Goal: Task Accomplishment & Management: Complete application form

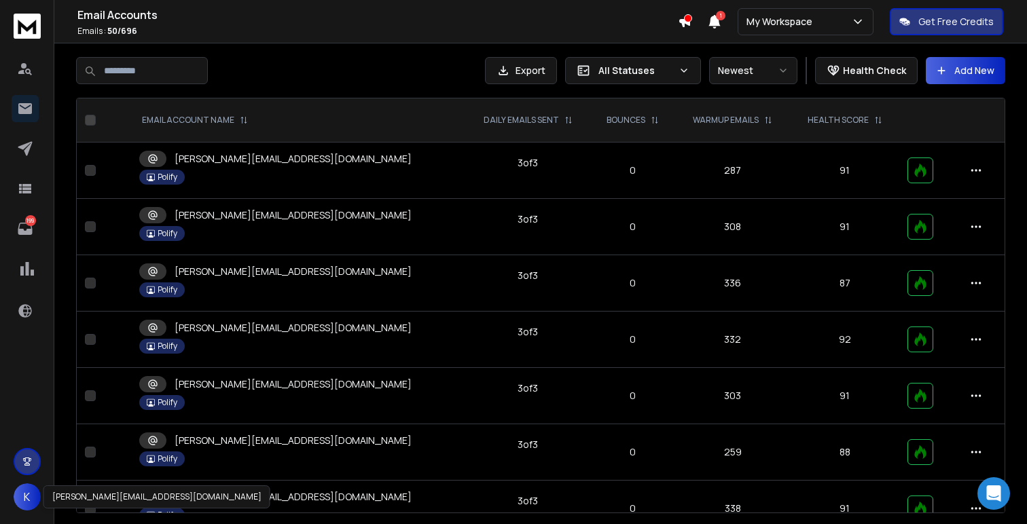
click at [28, 492] on span "K" at bounding box center [27, 496] width 27 height 27
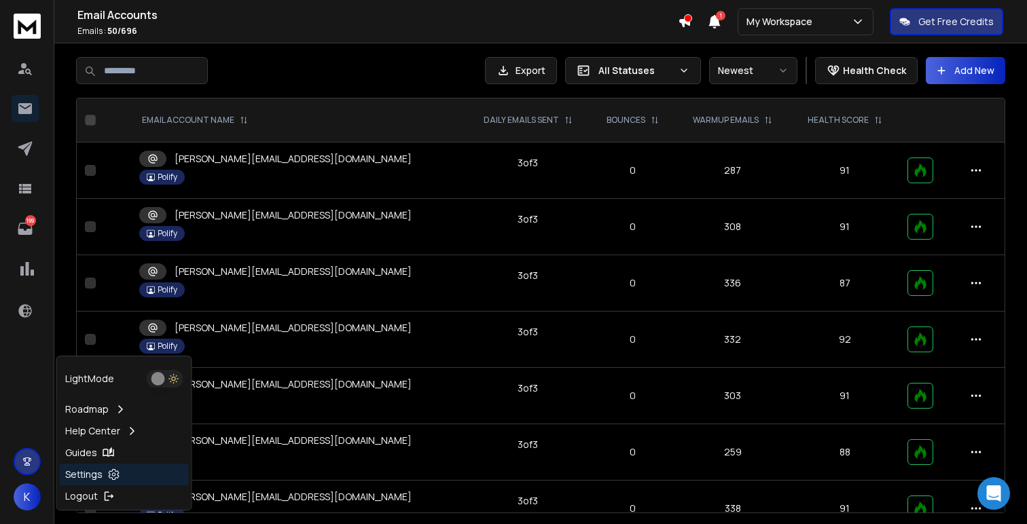
click at [74, 479] on p "Settings" at bounding box center [83, 475] width 37 height 14
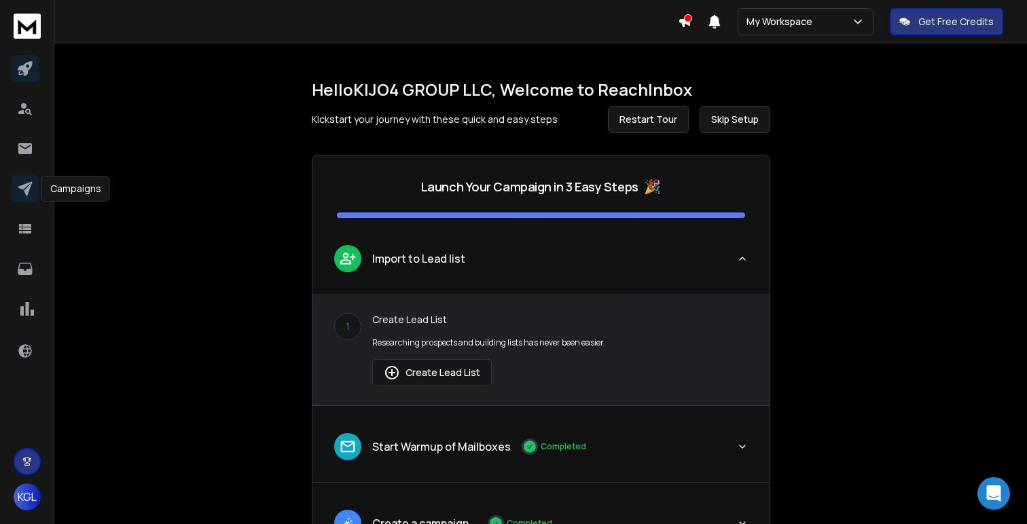
click at [30, 182] on icon at bounding box center [25, 188] width 14 height 14
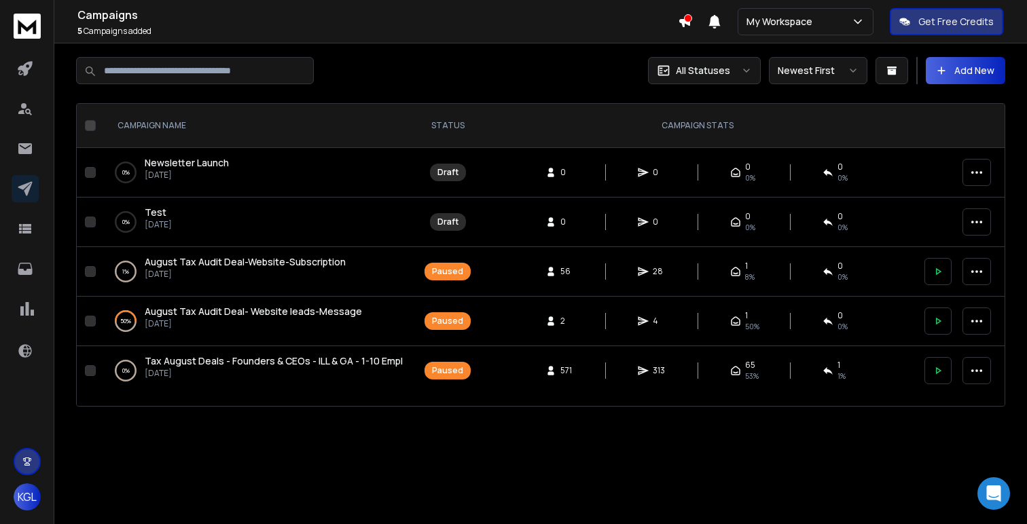
click at [173, 163] on span "Newsletter Launch" at bounding box center [187, 162] width 84 height 13
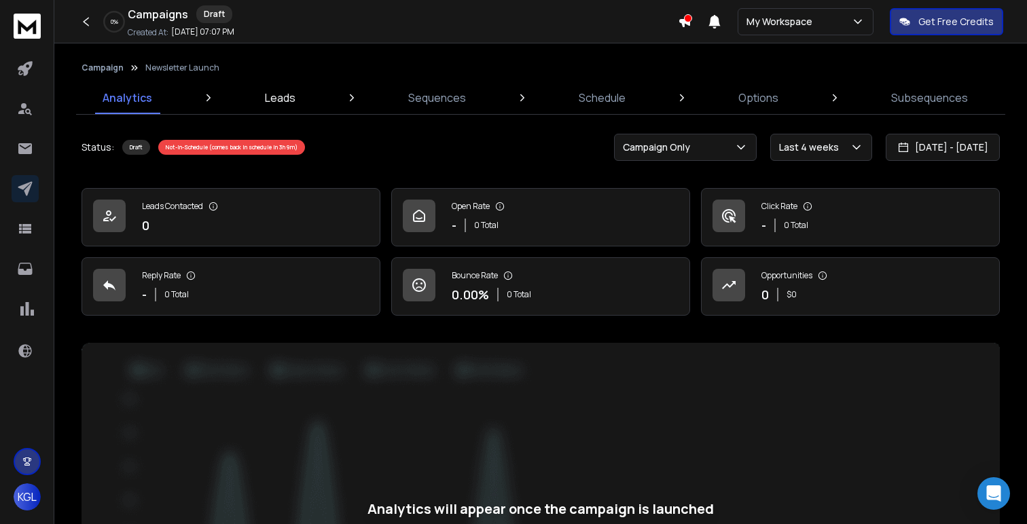
click at [284, 90] on p "Leads" at bounding box center [280, 98] width 31 height 16
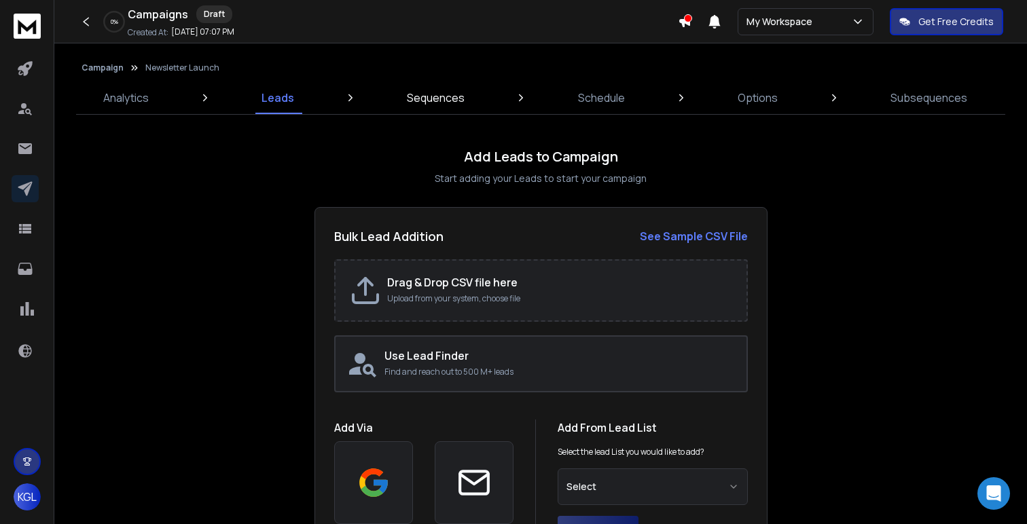
click at [417, 107] on link "Sequences" at bounding box center [436, 97] width 74 height 33
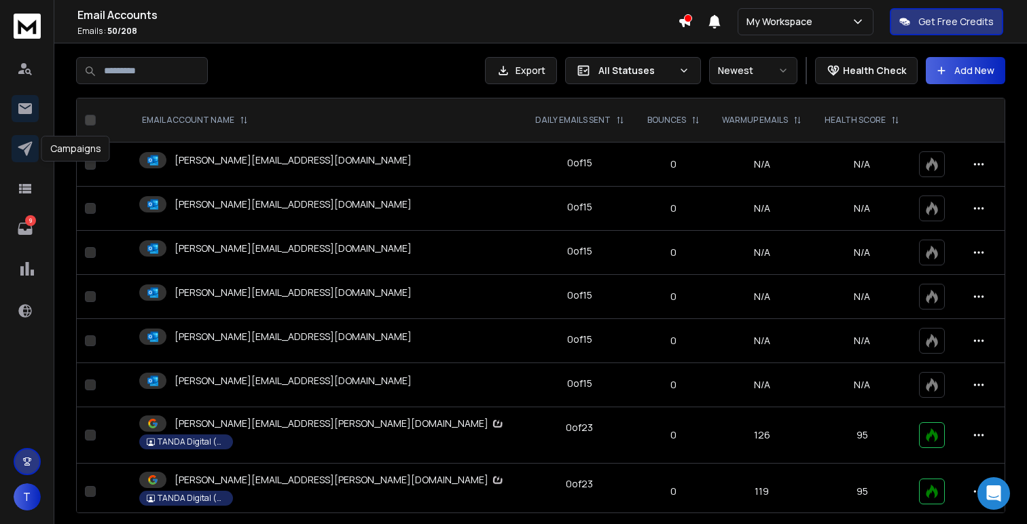
click at [32, 149] on icon at bounding box center [25, 149] width 16 height 16
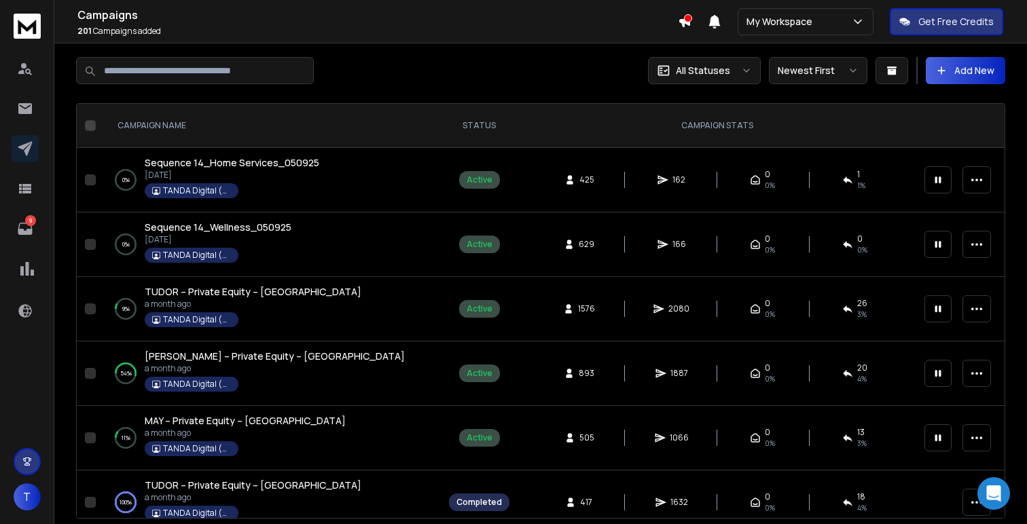
click at [206, 61] on input at bounding box center [195, 70] width 238 height 27
paste input "*****"
type input "*****"
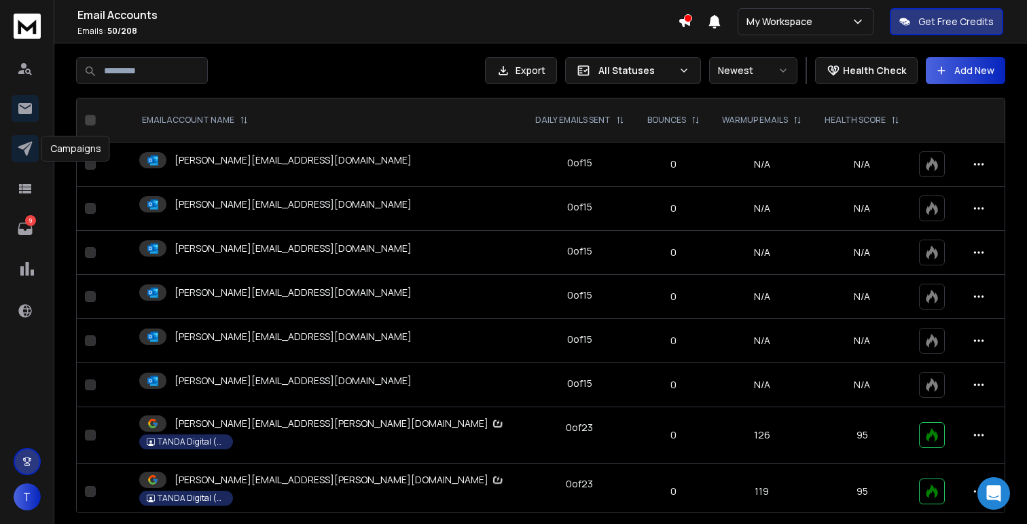
click at [18, 141] on icon at bounding box center [25, 149] width 16 height 16
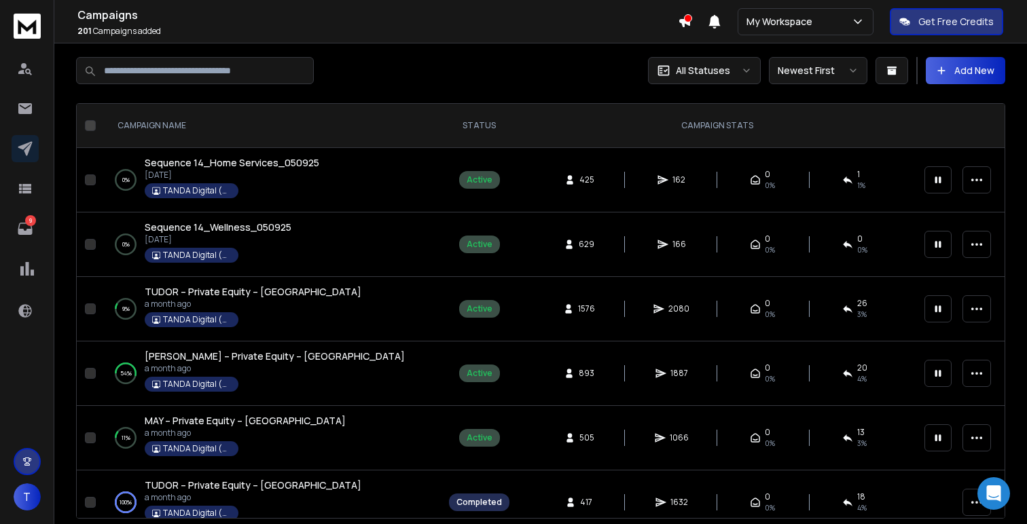
click at [198, 165] on span "Sequence 14_Home Services_050925" at bounding box center [232, 162] width 174 height 13
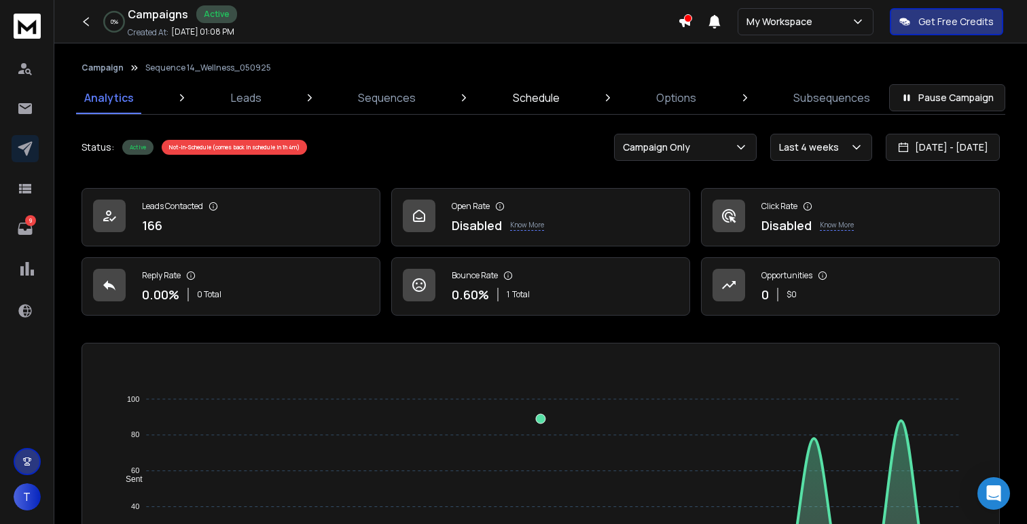
click at [517, 96] on p "Schedule" at bounding box center [536, 98] width 47 height 16
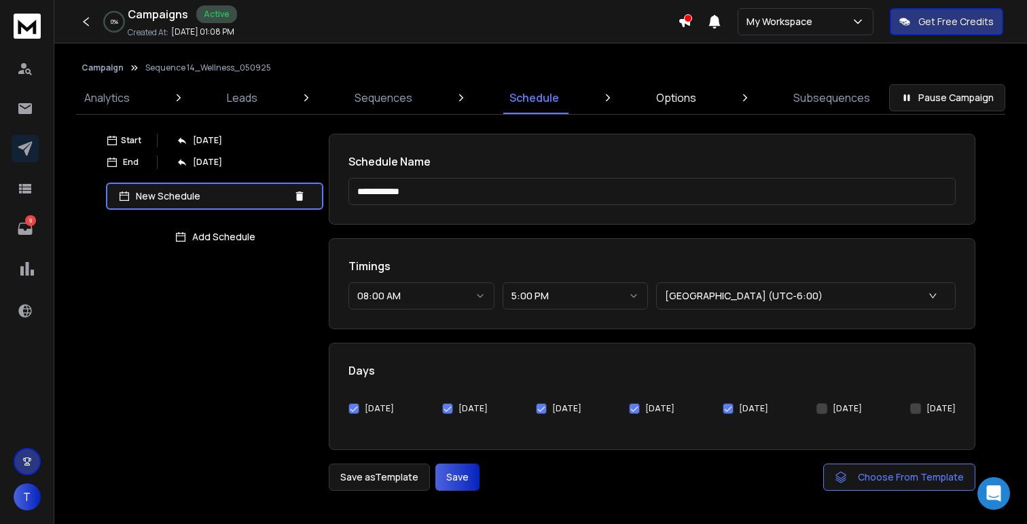
click at [659, 100] on p "Options" at bounding box center [676, 98] width 40 height 16
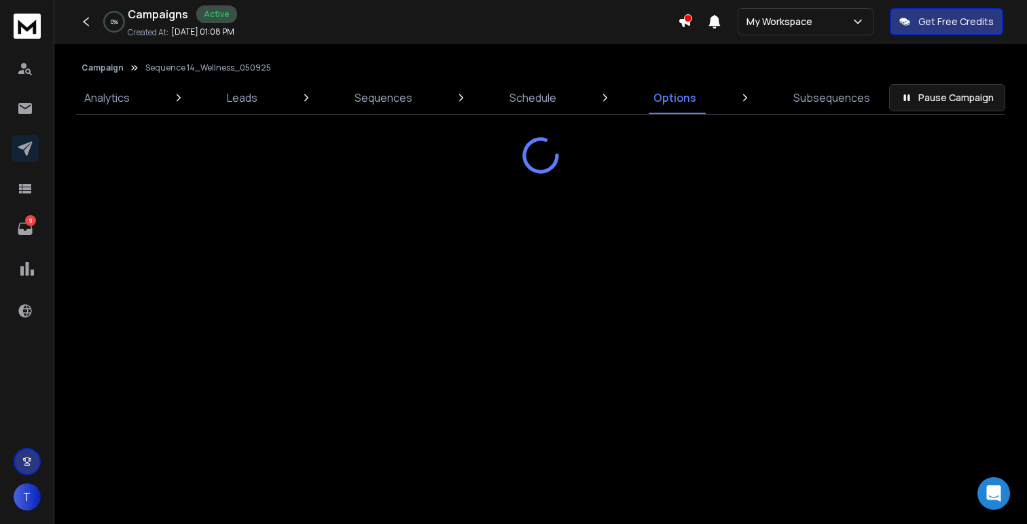
select select "*"
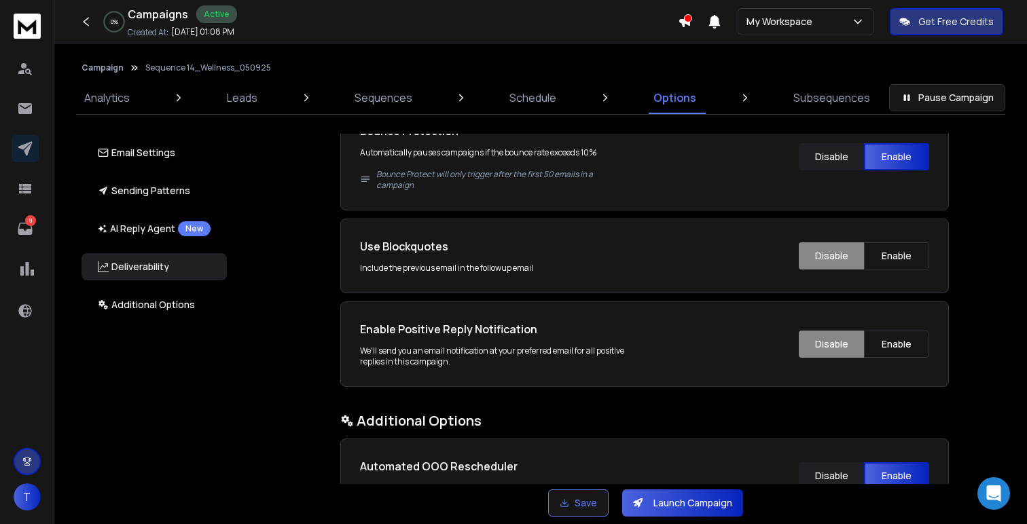
scroll to position [2151, 0]
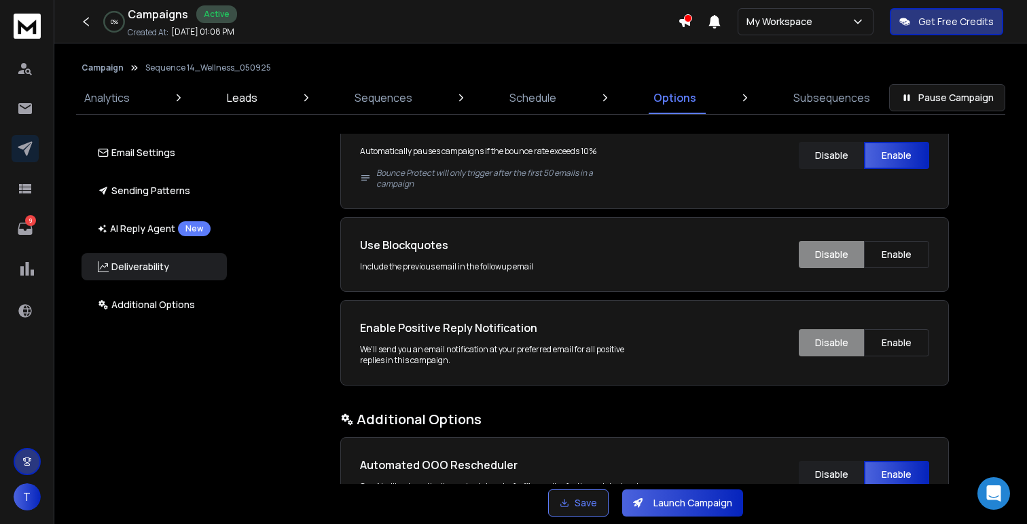
click at [255, 96] on p "Leads" at bounding box center [242, 98] width 31 height 16
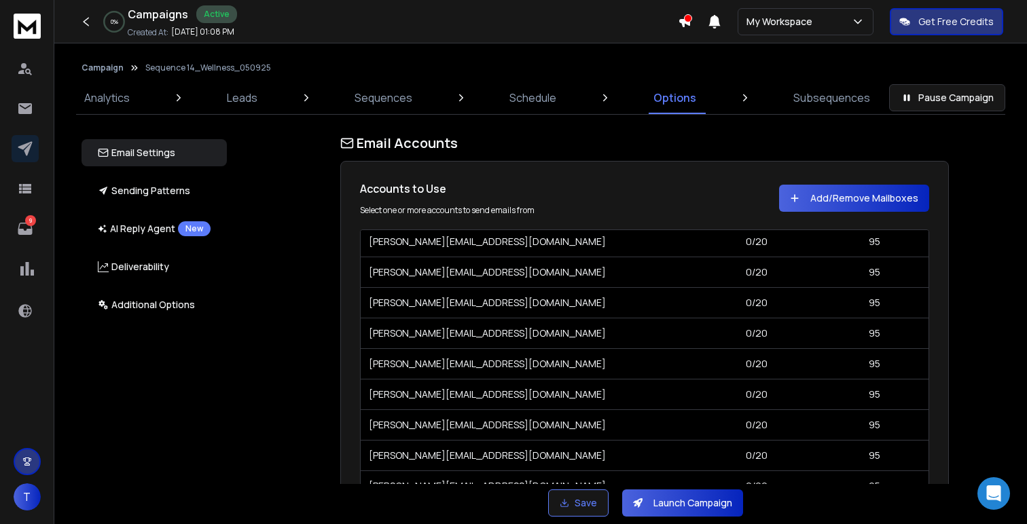
scroll to position [0, 0]
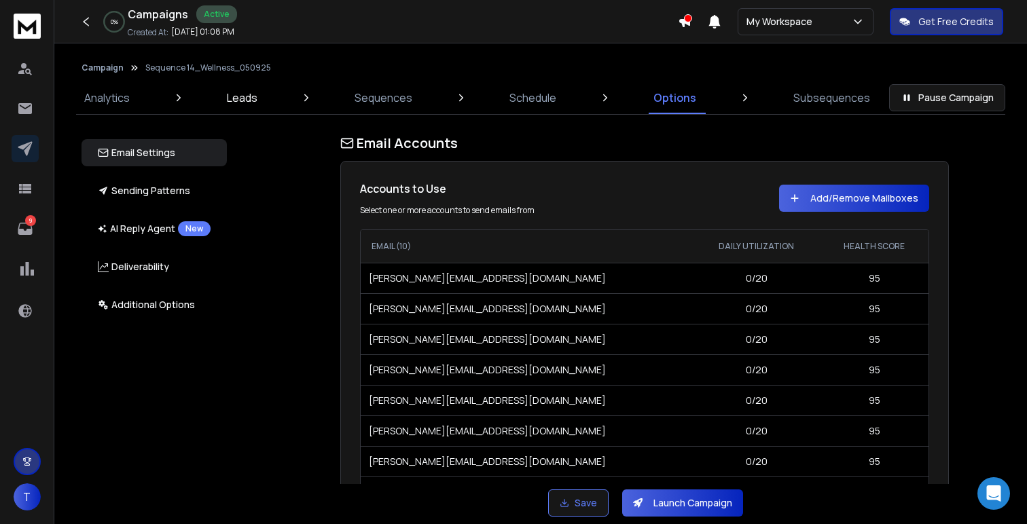
click at [236, 103] on p "Leads" at bounding box center [242, 98] width 31 height 16
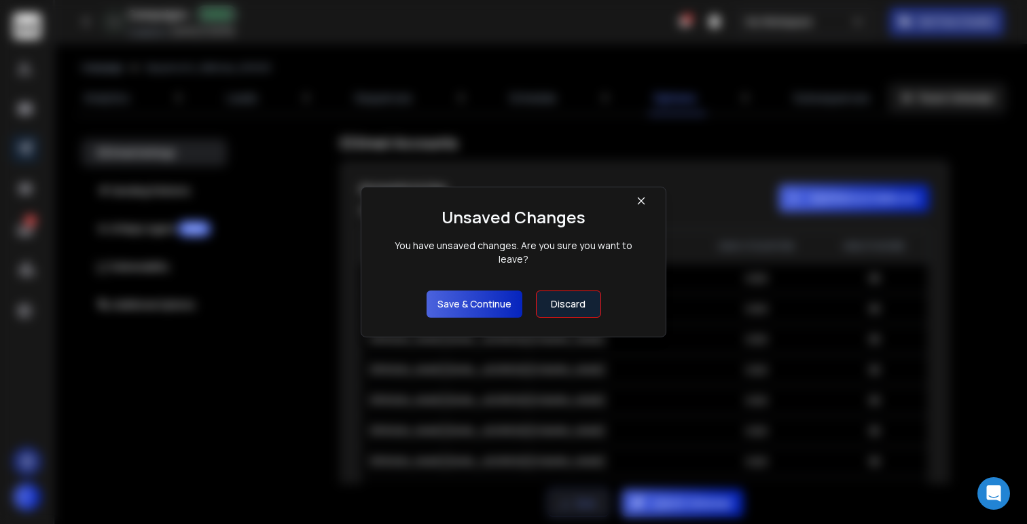
click at [559, 309] on button "Discard" at bounding box center [568, 304] width 65 height 27
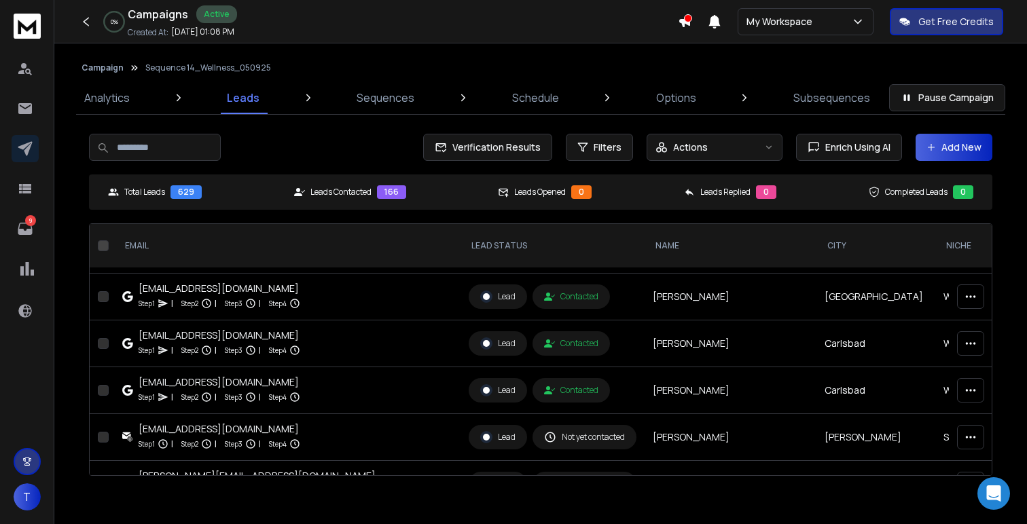
scroll to position [1501, 0]
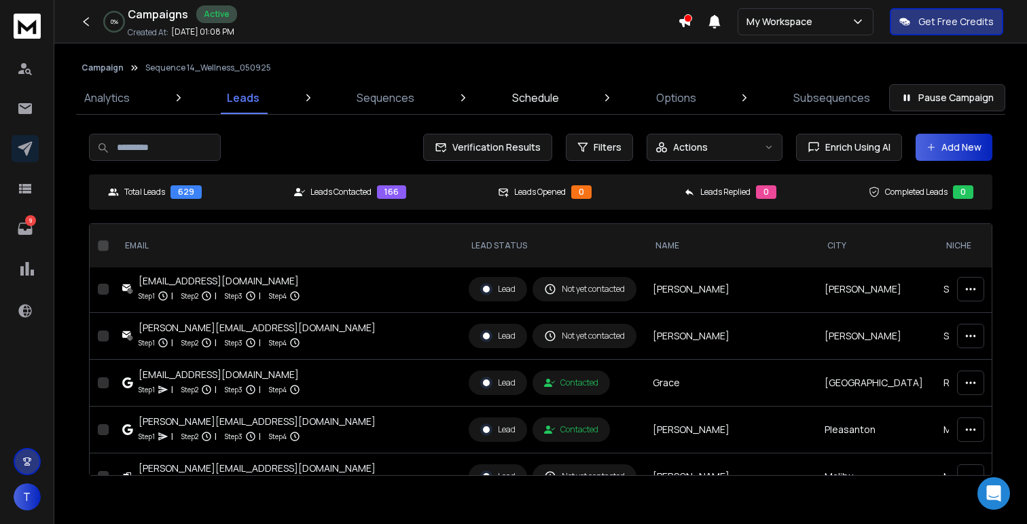
click at [554, 102] on p "Schedule" at bounding box center [535, 98] width 47 height 16
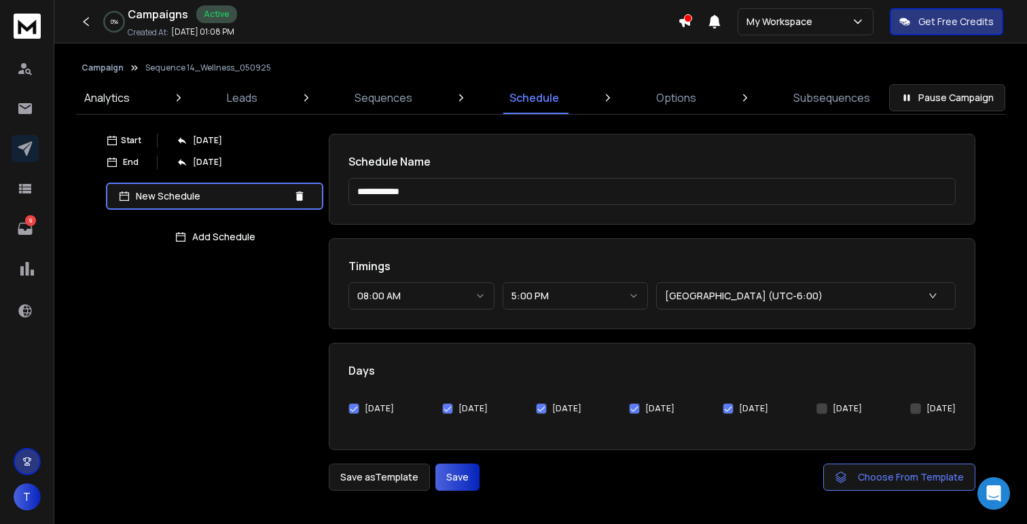
click at [128, 103] on p "Analytics" at bounding box center [106, 98] width 45 height 16
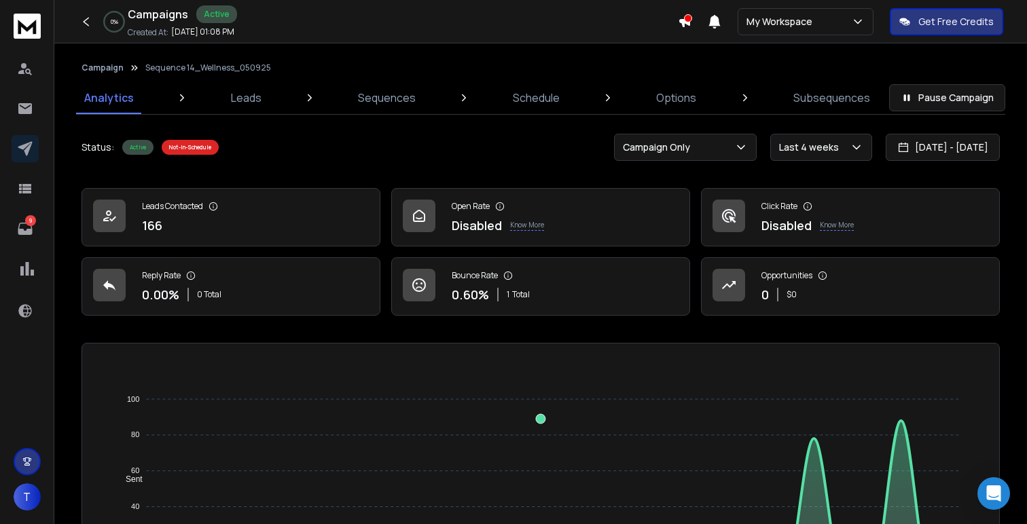
click at [201, 145] on div "Not-In-Schedule" at bounding box center [190, 147] width 57 height 15
click at [244, 149] on div "Not-In-Schedule (comes back in schedule in 0h 56m)" at bounding box center [236, 147] width 149 height 15
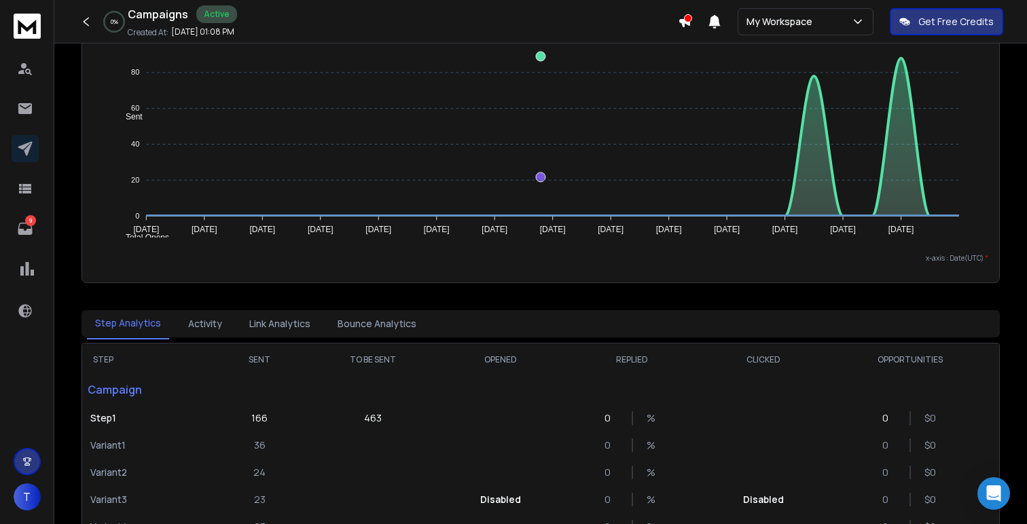
scroll to position [460, 0]
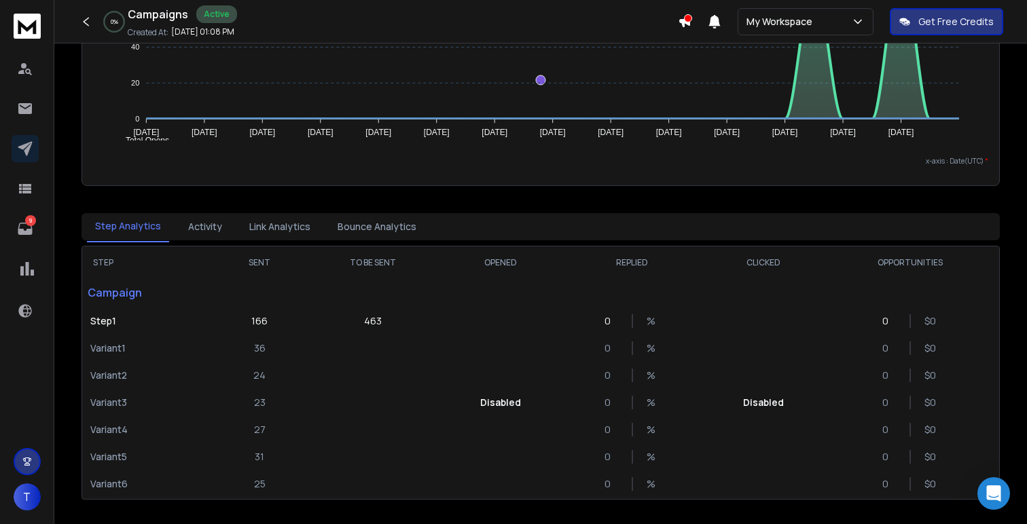
click at [208, 232] on button "Activity" at bounding box center [205, 227] width 50 height 30
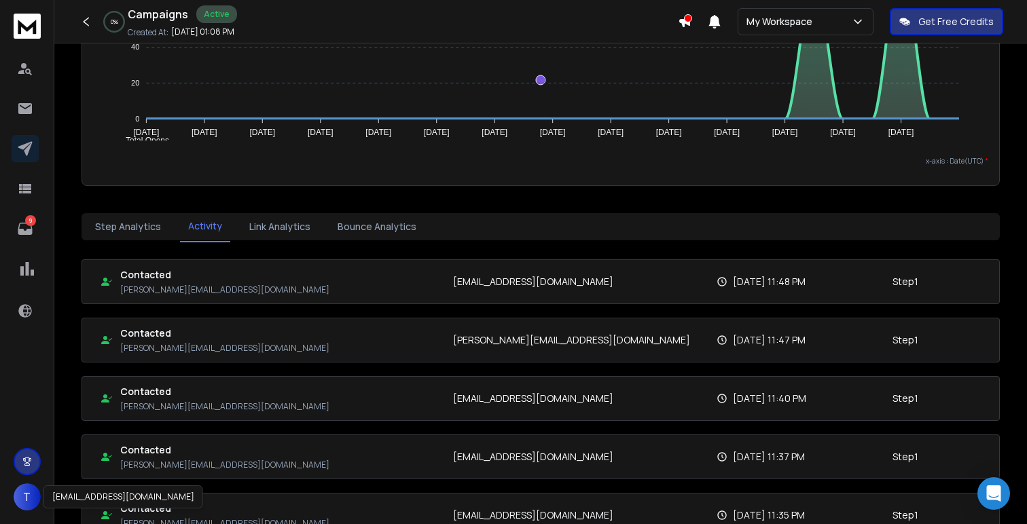
click at [30, 495] on span "T" at bounding box center [27, 496] width 27 height 27
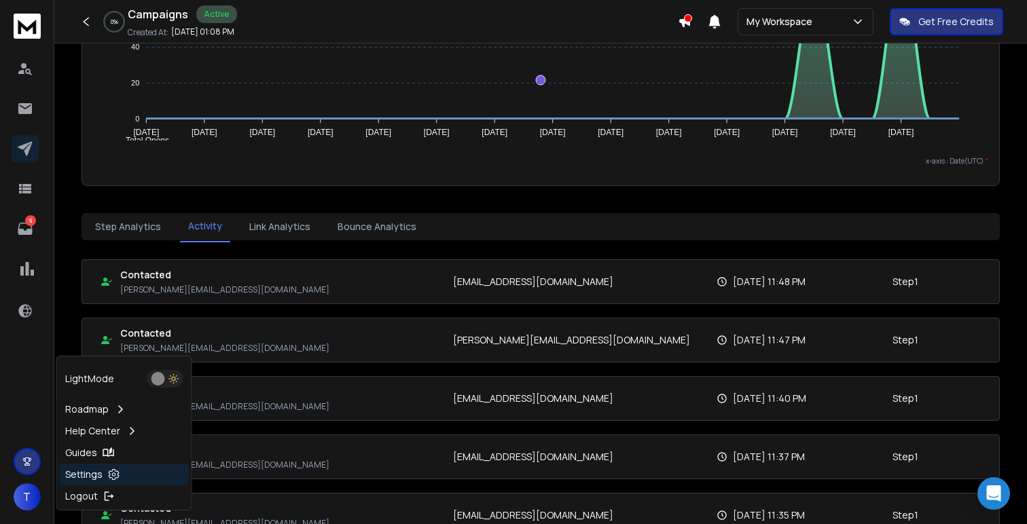
click at [86, 479] on p "Settings" at bounding box center [83, 475] width 37 height 14
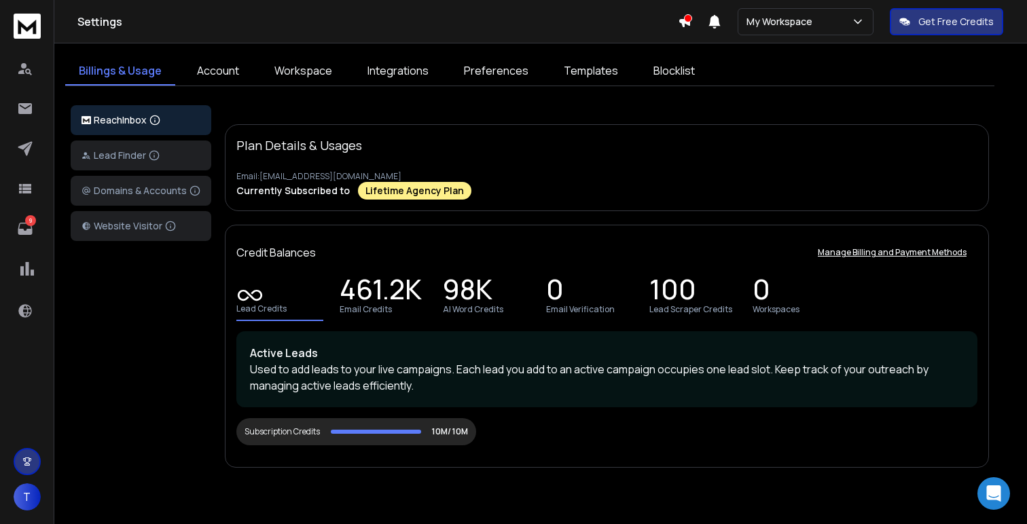
click at [314, 78] on link "Workspace" at bounding box center [303, 71] width 85 height 29
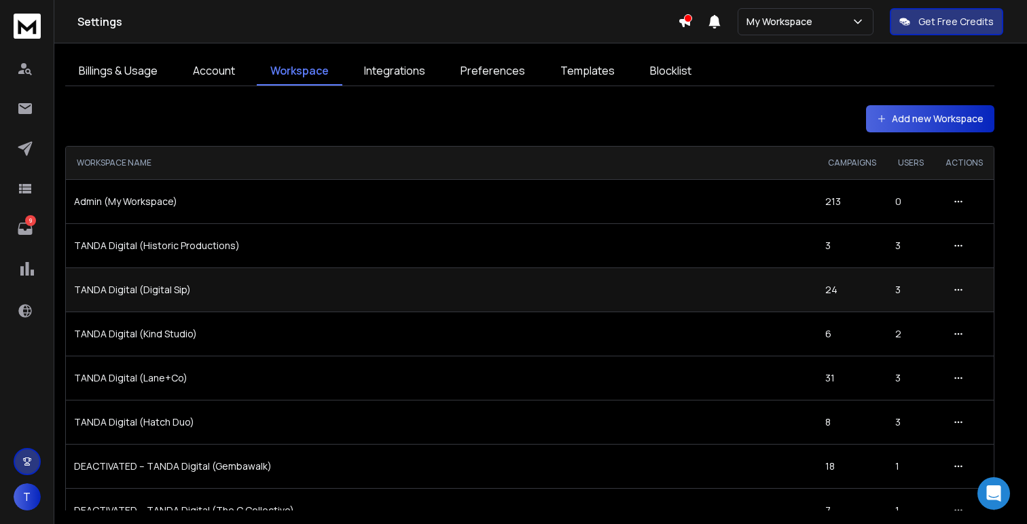
click at [169, 288] on td "TANDA Digital (Digital Sip)" at bounding box center [441, 289] width 751 height 44
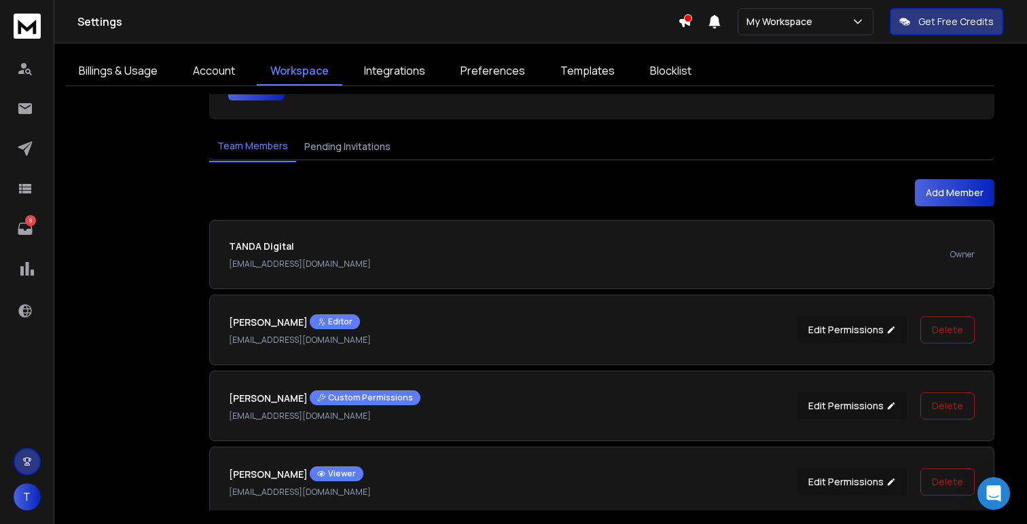
scroll to position [186, 0]
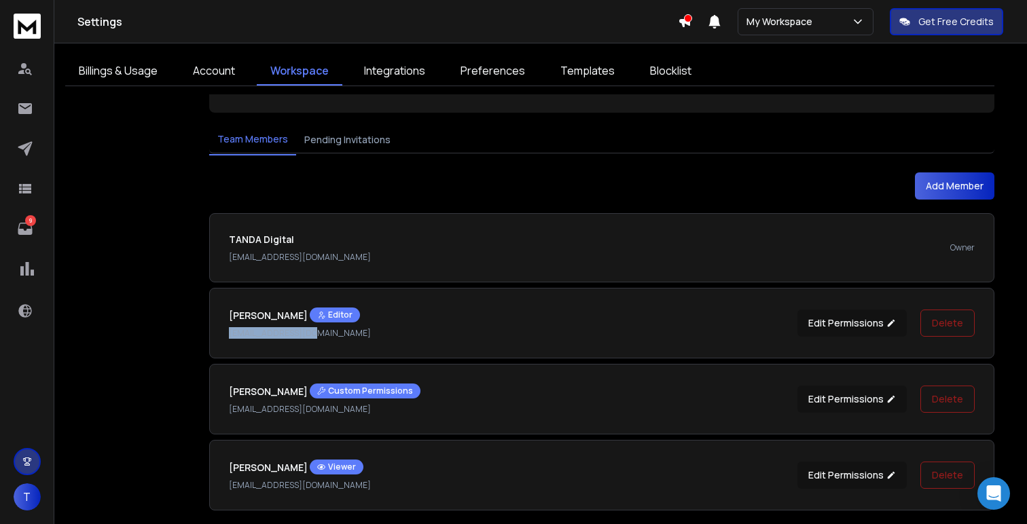
drag, startPoint x: 306, startPoint y: 335, endPoint x: 230, endPoint y: 335, distance: 76.0
click at [230, 335] on p "anda@tanda.digital" at bounding box center [300, 333] width 142 height 11
copy p "anda@tanda.digital"
click at [338, 372] on div "Maarten van den Bos Custom Permissions maarten@thedigitalsip.co Edit Permission…" at bounding box center [601, 399] width 785 height 71
drag, startPoint x: 305, startPoint y: 334, endPoint x: 225, endPoint y: 334, distance: 80.1
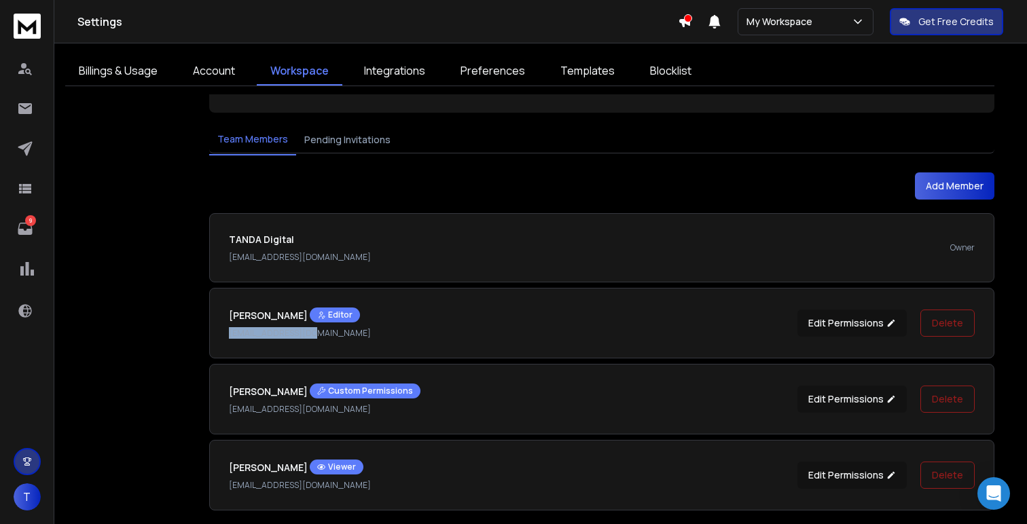
click at [225, 334] on div "Anda Nastase Editor anda@tanda.digital Edit Permissions Delete" at bounding box center [601, 323] width 785 height 71
copy p "anda@tanda.digital"
drag, startPoint x: 325, startPoint y: 413, endPoint x: 229, endPoint y: 404, distance: 96.9
click at [229, 404] on p "maarten@thedigitalsip.co" at bounding box center [324, 409] width 191 height 11
copy p "maarten@thedigitalsip.co"
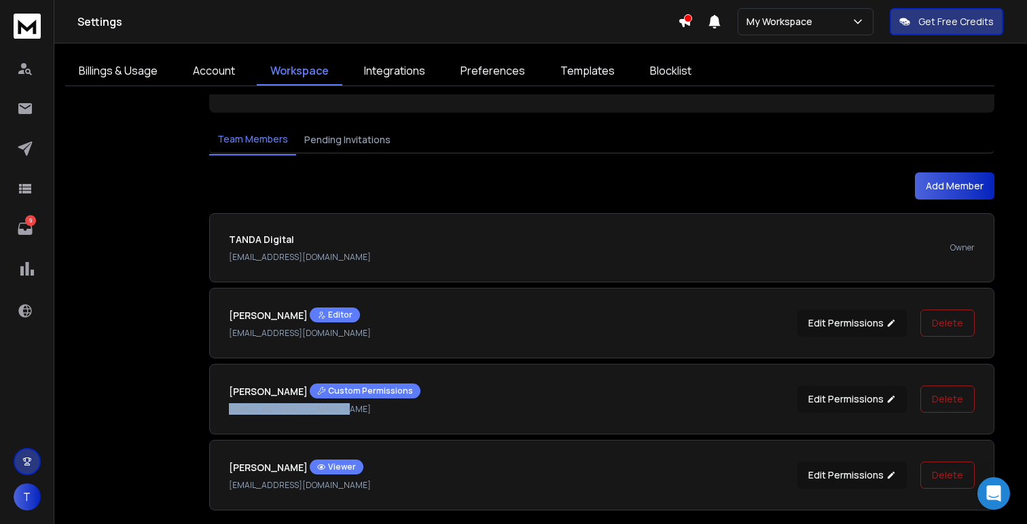
click at [346, 487] on p "nadiem@excellent-writing.com" at bounding box center [300, 485] width 142 height 11
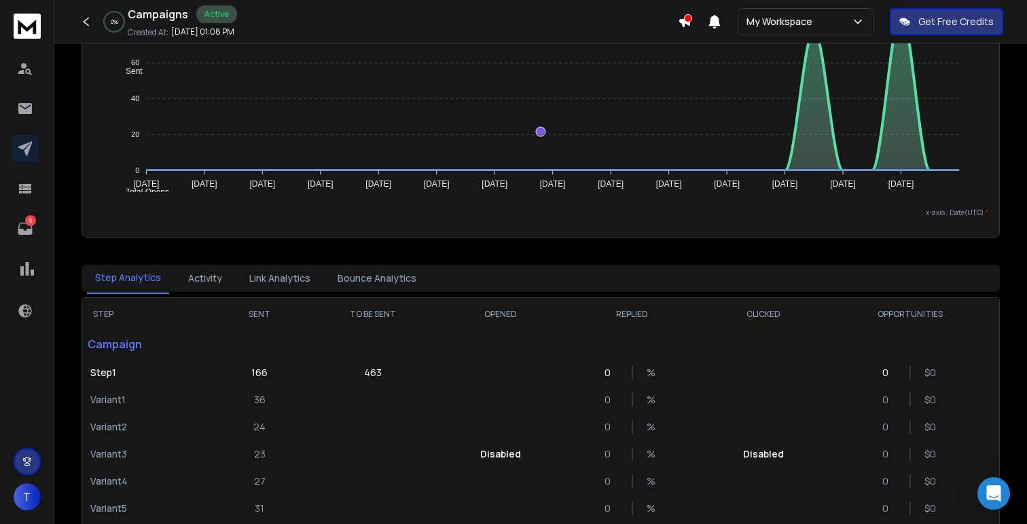
scroll to position [444, 0]
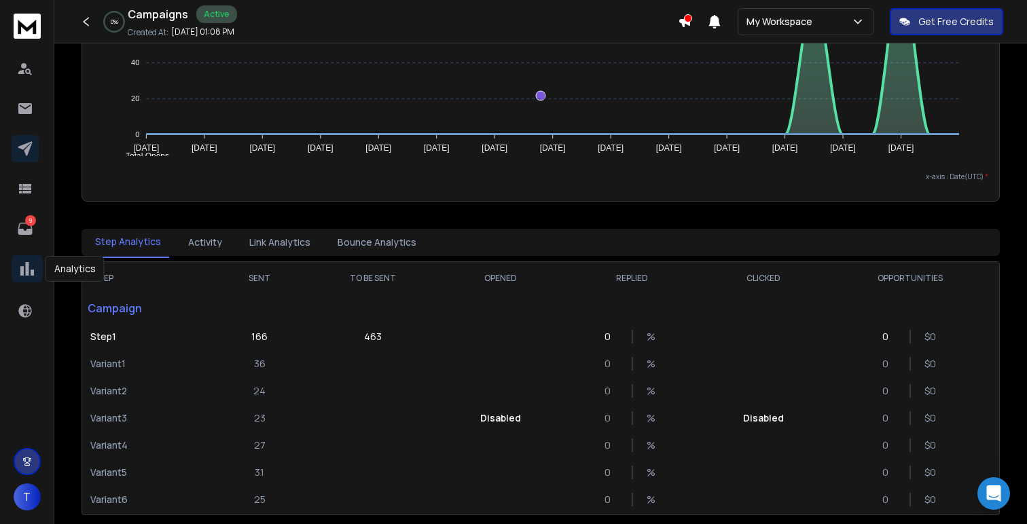
click at [33, 276] on icon at bounding box center [27, 269] width 20 height 20
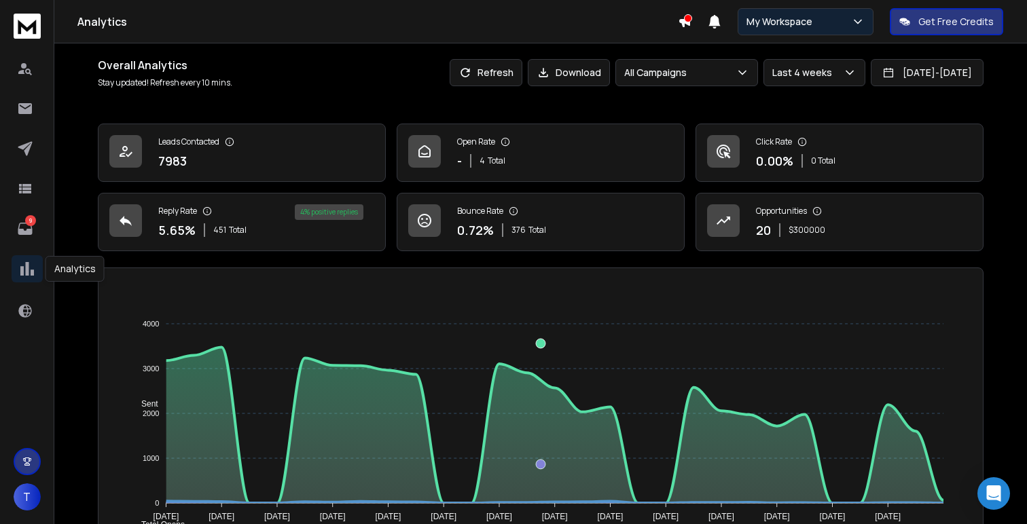
click at [767, 18] on p "My Workspace" at bounding box center [781, 22] width 71 height 14
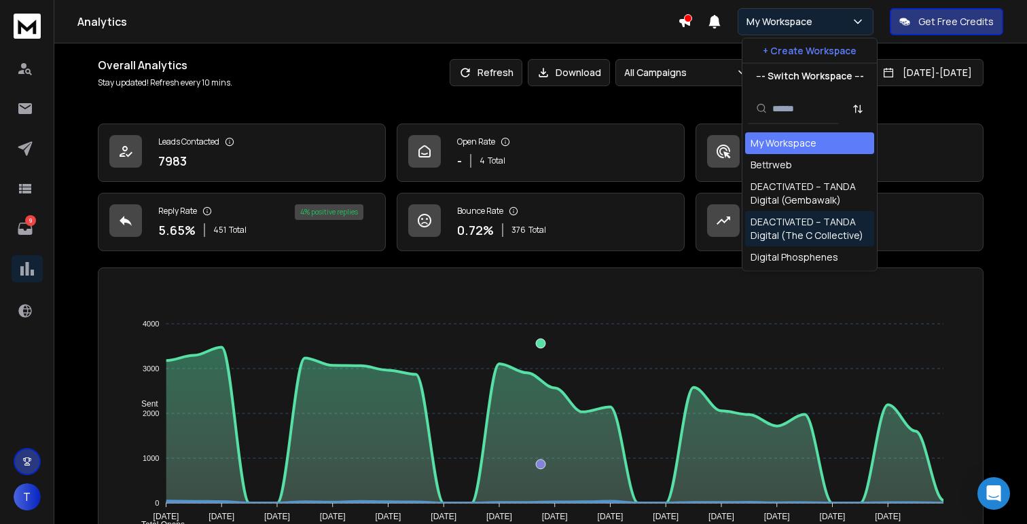
click at [864, 18] on icon "button" at bounding box center [858, 22] width 14 height 14
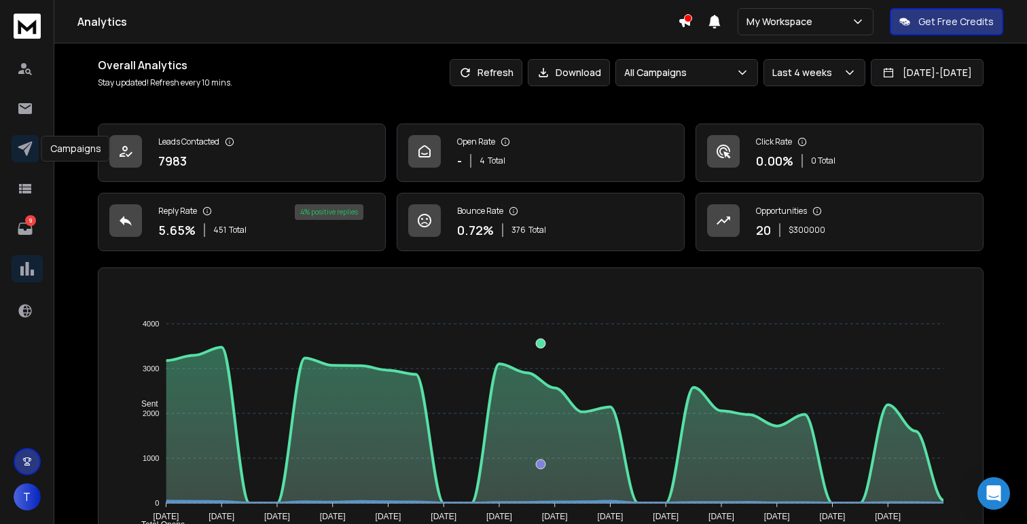
click at [29, 145] on icon at bounding box center [25, 148] width 14 height 14
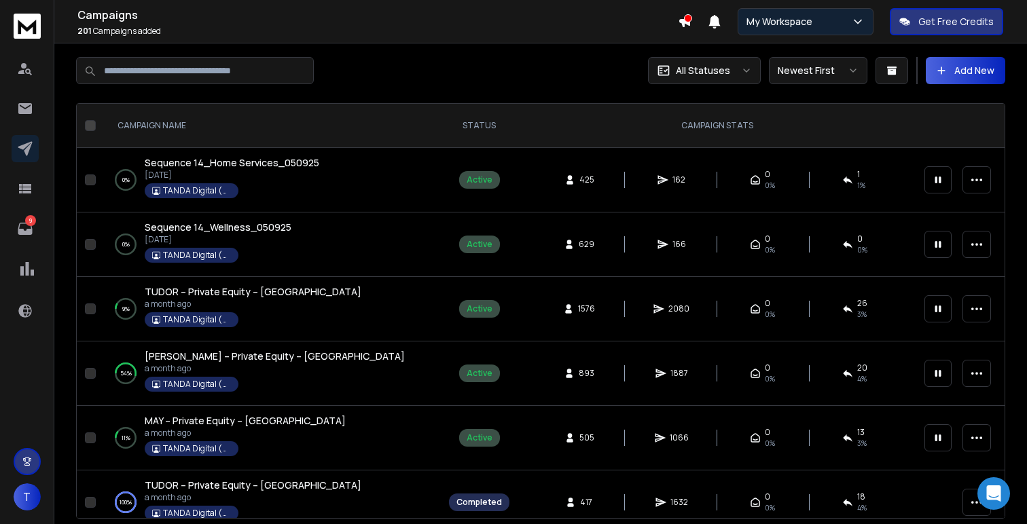
click at [834, 20] on div "My Workspace" at bounding box center [805, 22] width 118 height 14
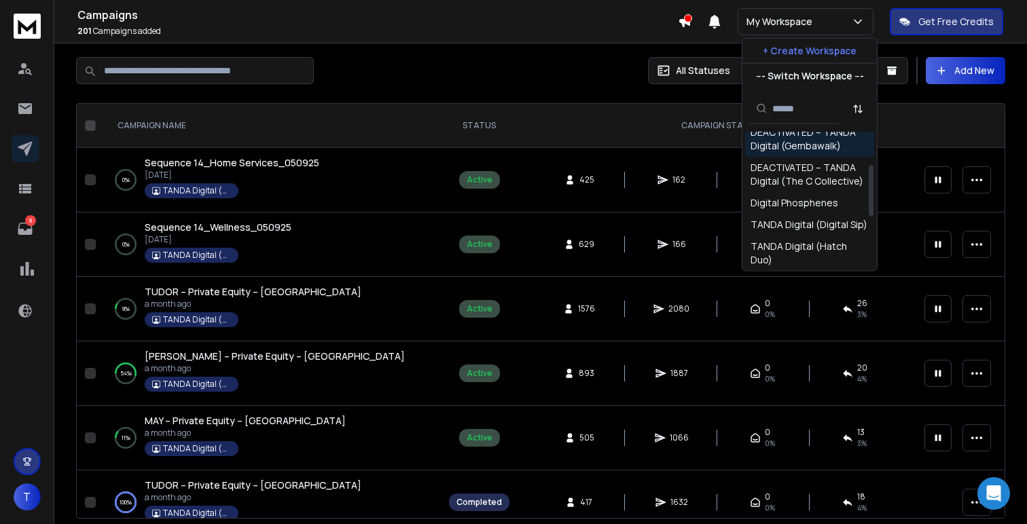
scroll to position [10, 0]
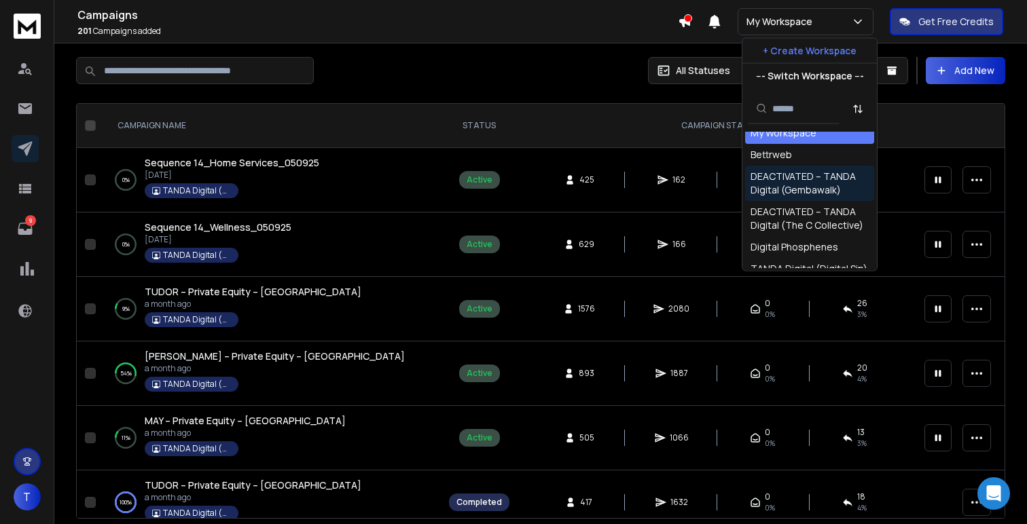
click at [810, 109] on input "text" at bounding box center [801, 109] width 58 height 30
paste input "**********"
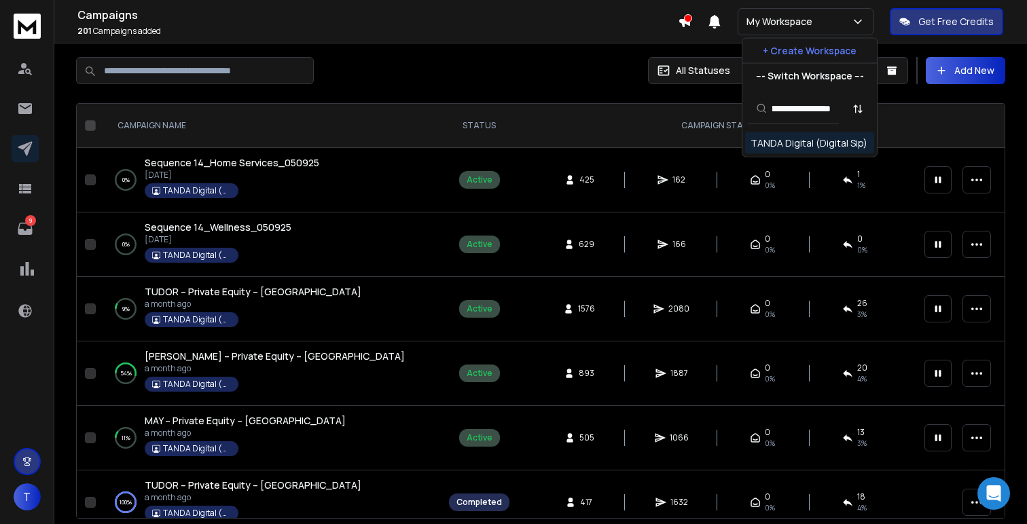
type input "**********"
click at [821, 145] on div "TANDA Digital (Digital Sip)" at bounding box center [808, 143] width 117 height 14
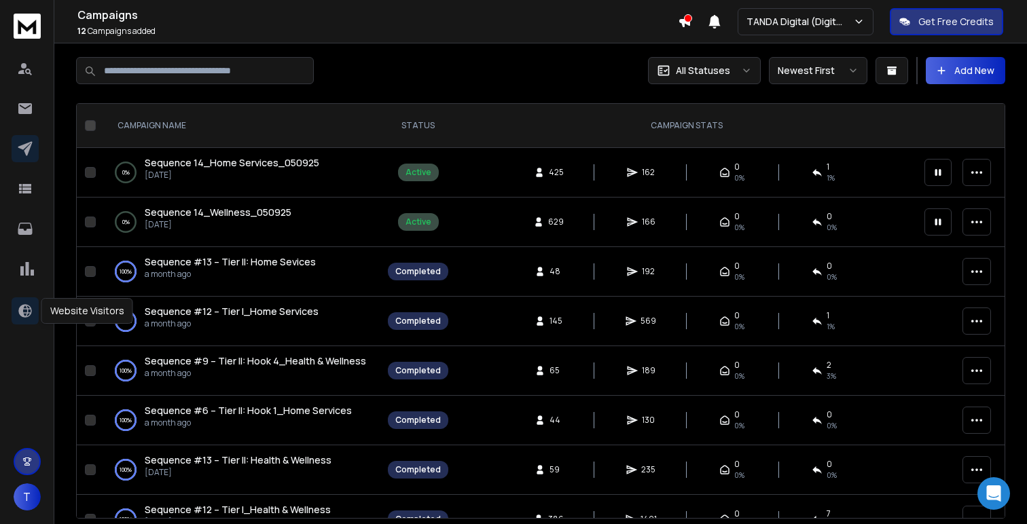
click at [26, 311] on icon at bounding box center [25, 311] width 16 height 16
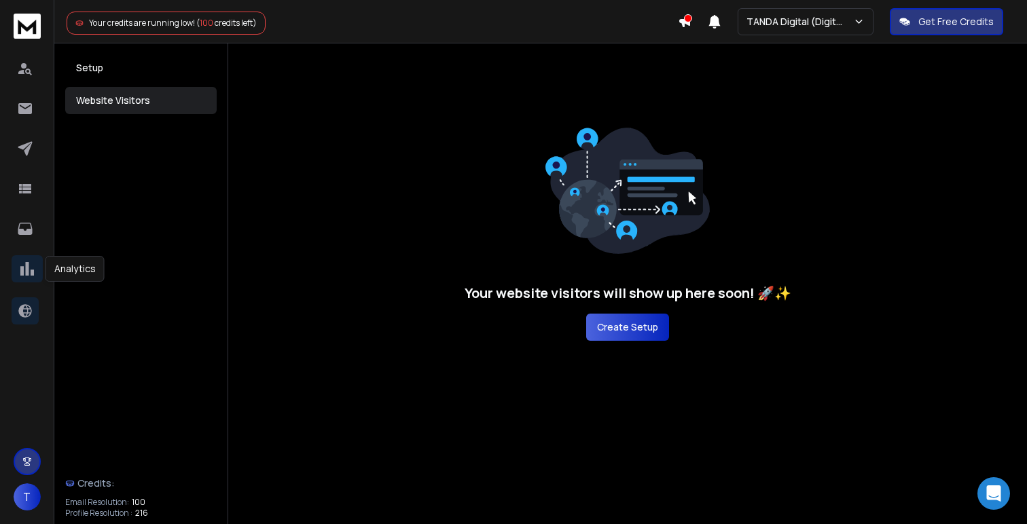
click at [32, 275] on icon at bounding box center [27, 269] width 14 height 14
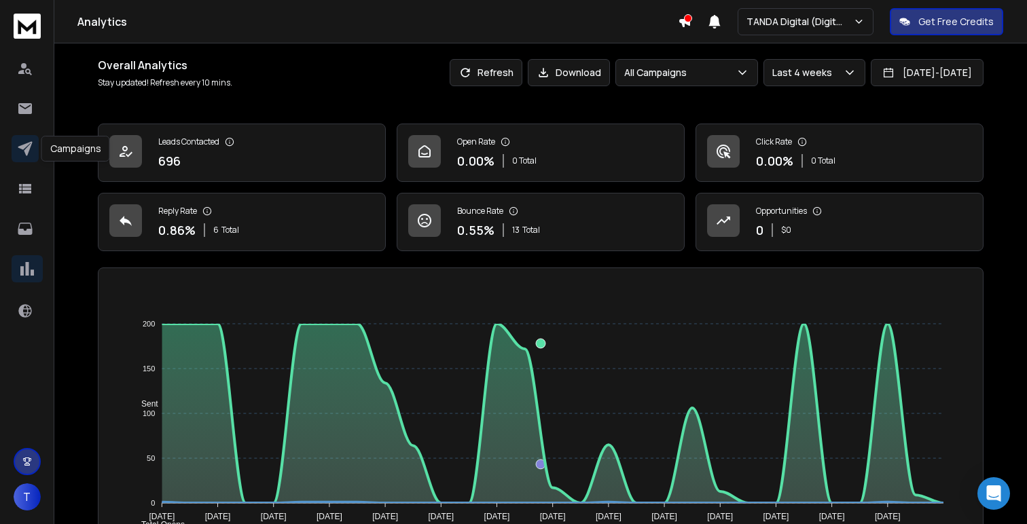
click at [35, 136] on link at bounding box center [25, 148] width 27 height 27
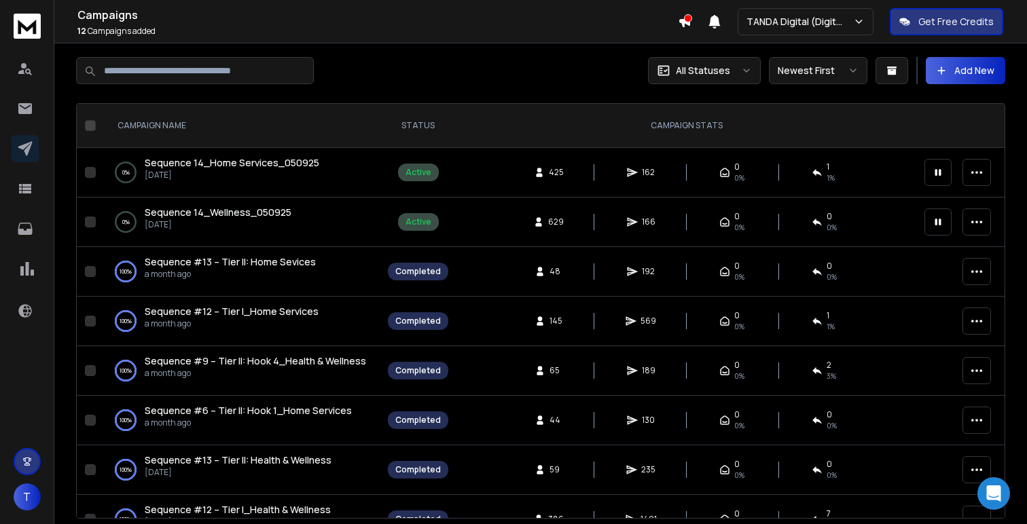
click at [233, 262] on span "Sequence #13 – Tier II: Home Sevices" at bounding box center [230, 261] width 171 height 13
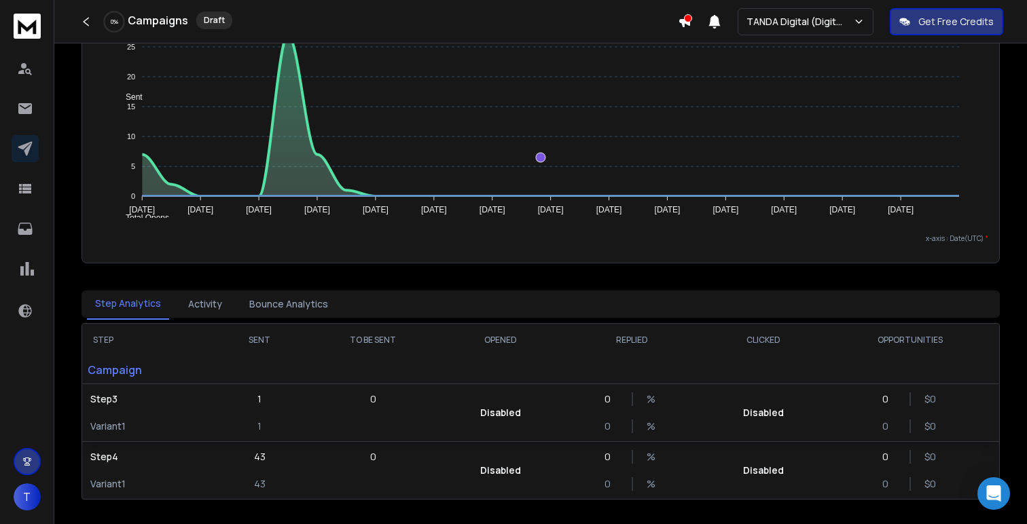
scroll to position [382, 0]
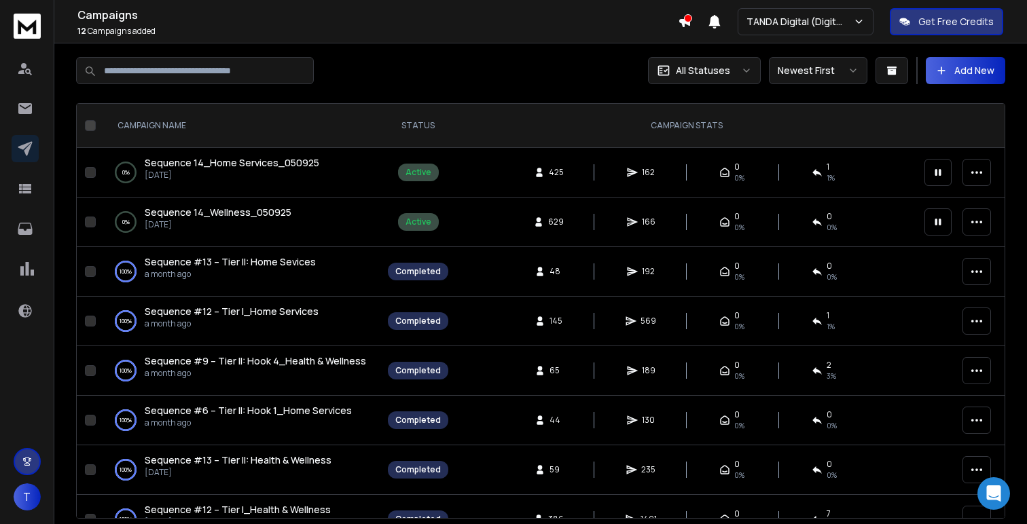
click at [253, 159] on span "Sequence 14_Home Services_050925" at bounding box center [232, 162] width 174 height 13
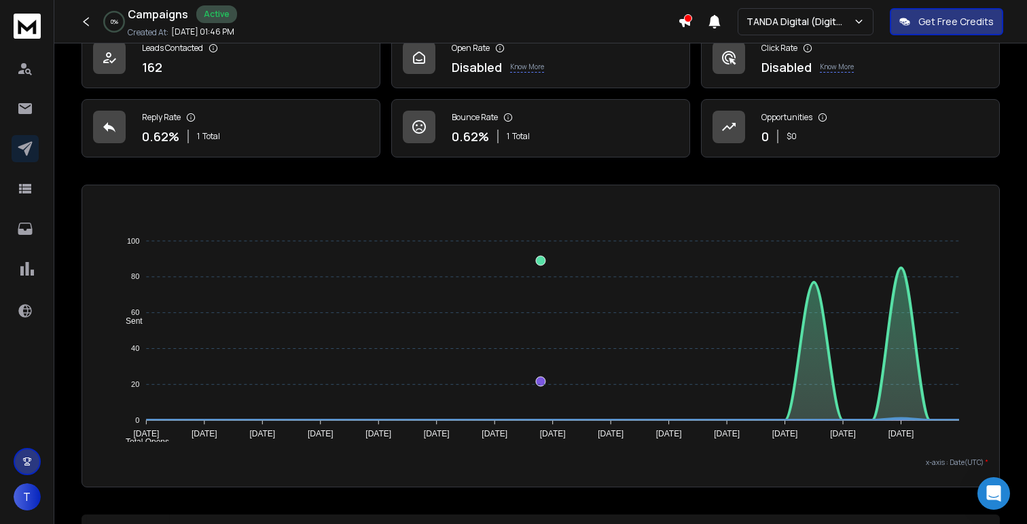
scroll to position [168, 0]
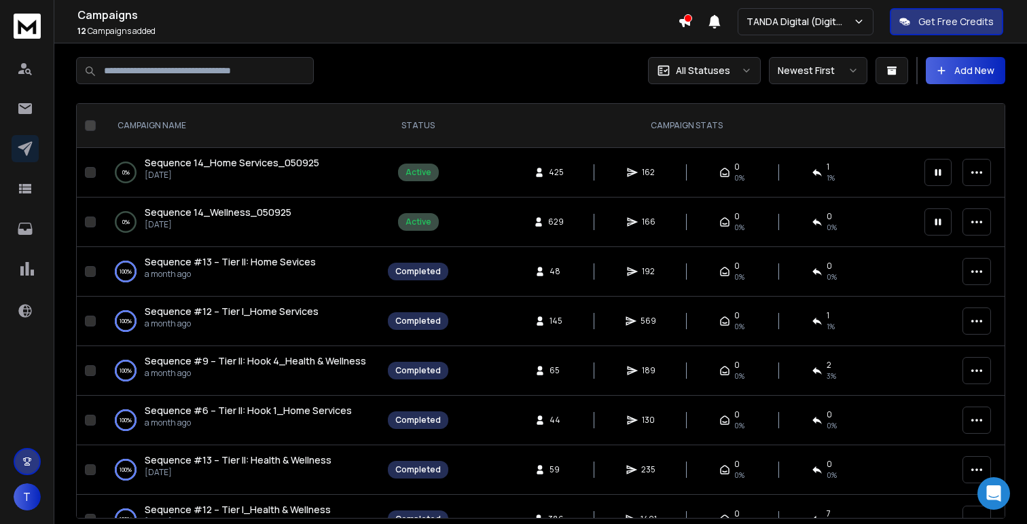
click at [247, 210] on span "Sequence 14_Wellness_050925" at bounding box center [218, 212] width 147 height 13
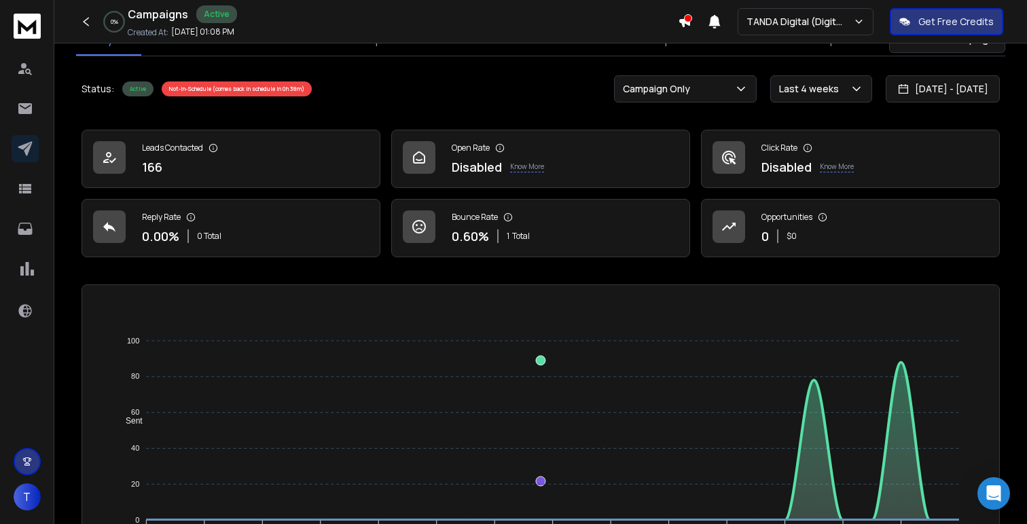
scroll to position [75, 0]
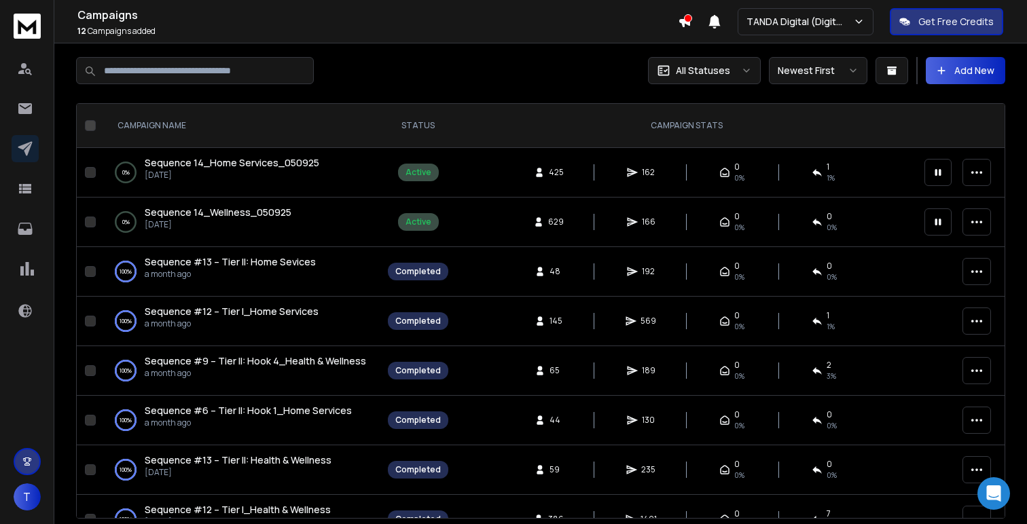
click at [222, 162] on span "Sequence 14_Home Services_050925" at bounding box center [232, 162] width 174 height 13
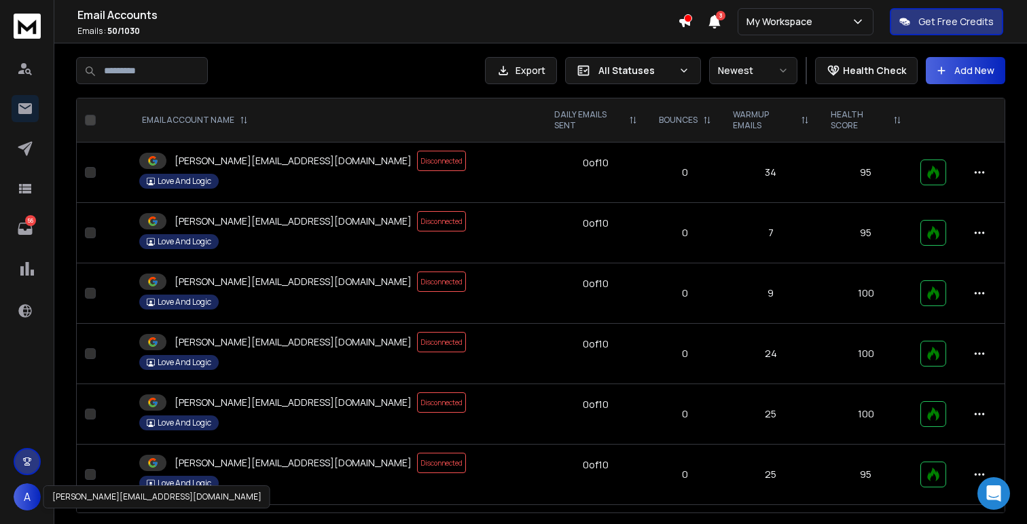
click at [31, 496] on span "A" at bounding box center [27, 496] width 27 height 27
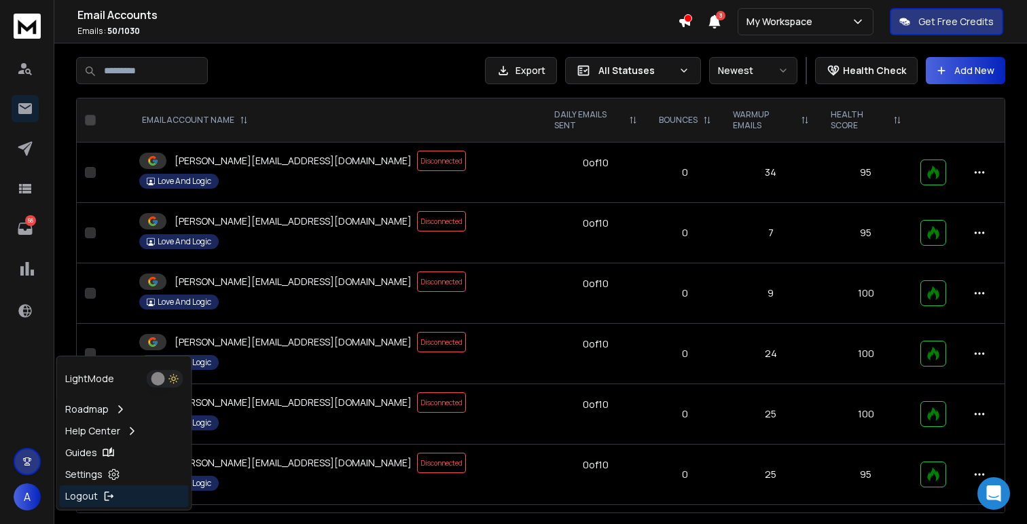
click at [85, 491] on p "Logout" at bounding box center [81, 497] width 33 height 14
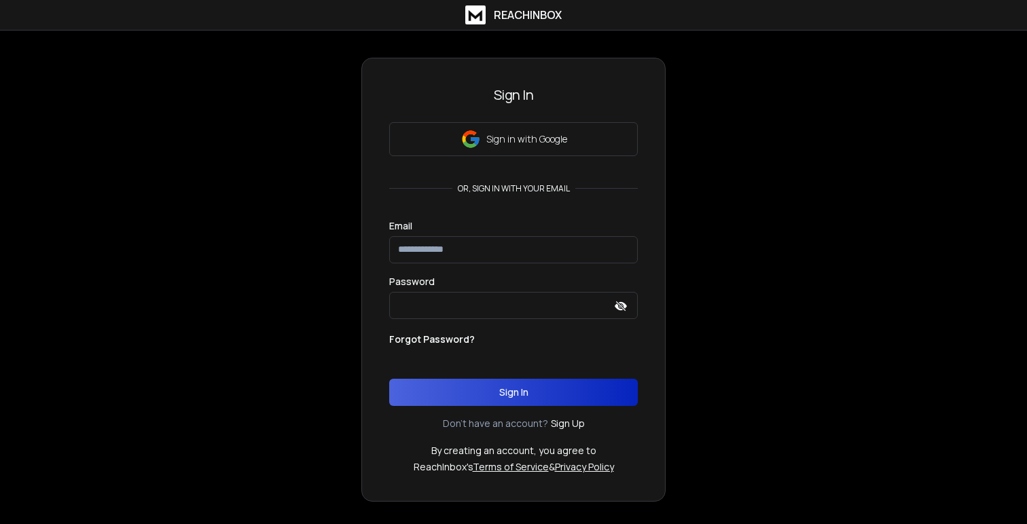
click at [574, 424] on link "Sign Up" at bounding box center [568, 424] width 34 height 14
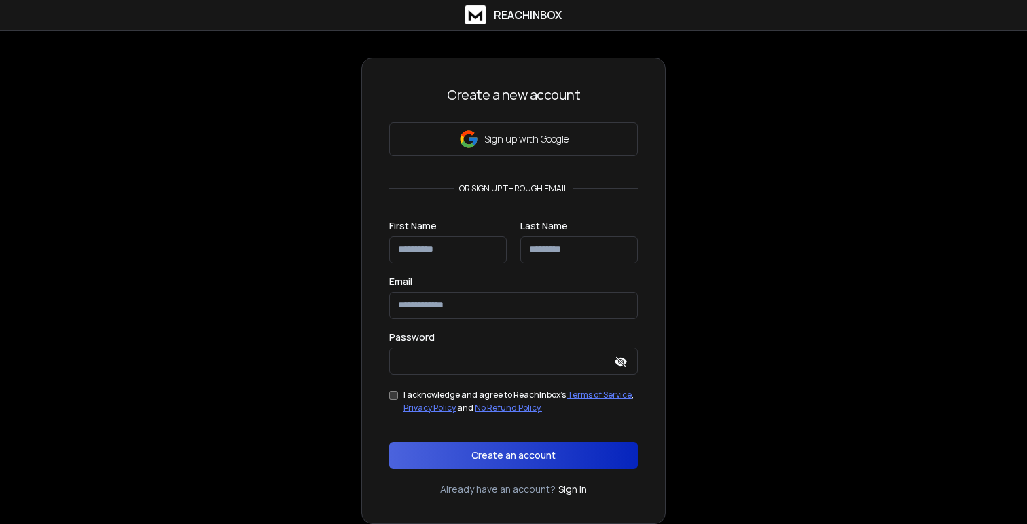
click at [442, 259] on input "text" at bounding box center [447, 249] width 117 height 27
type input "*******"
type input "*****"
type input "**********"
click at [387, 393] on div "**********" at bounding box center [513, 291] width 304 height 466
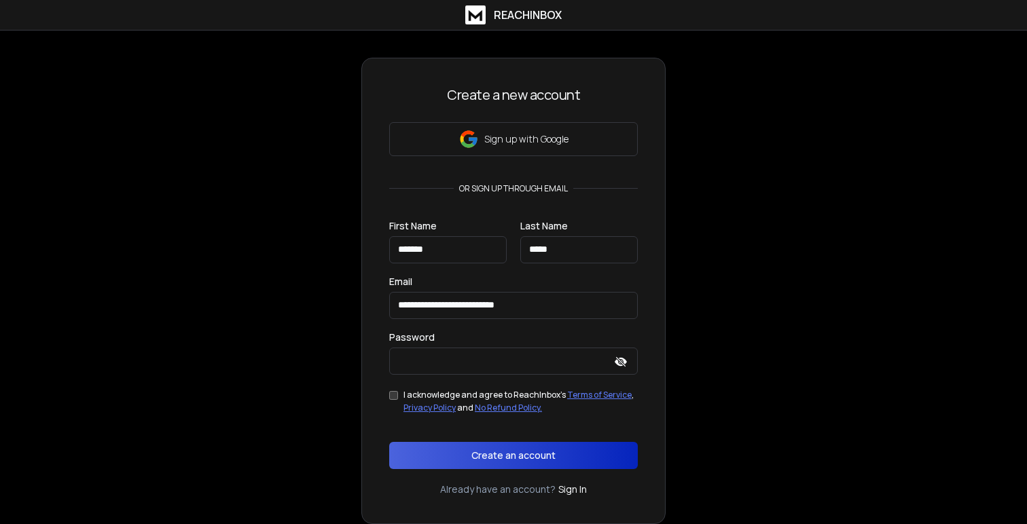
click at [447, 454] on button "Create an account" at bounding box center [513, 455] width 248 height 27
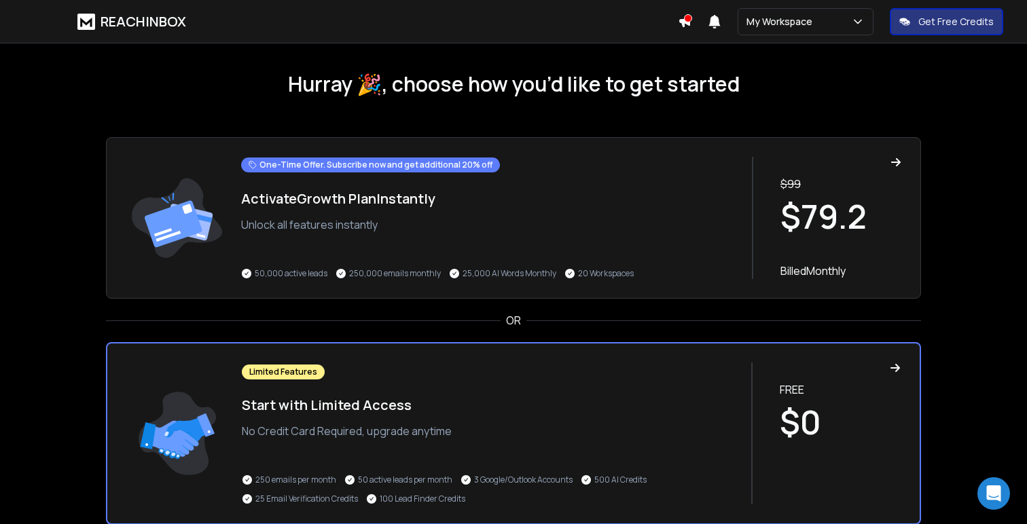
scroll to position [10, 0]
click at [677, 369] on div "Limited Features" at bounding box center [490, 371] width 496 height 17
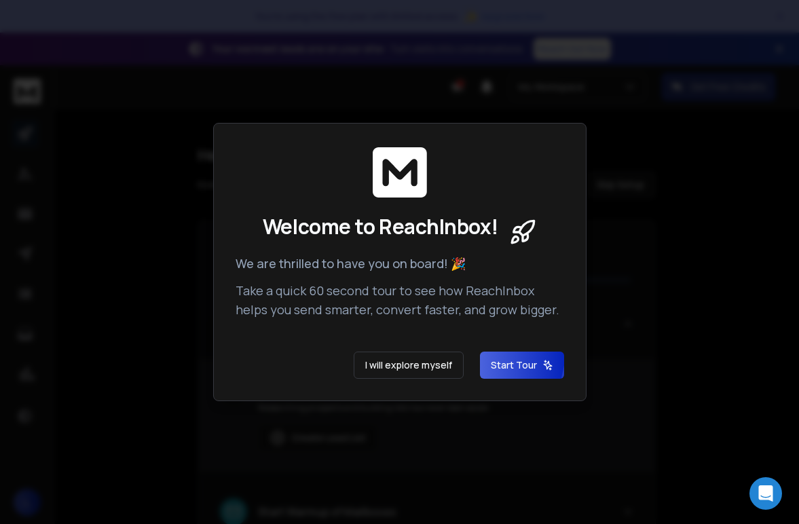
click at [538, 367] on span "Start Tour" at bounding box center [522, 365] width 62 height 14
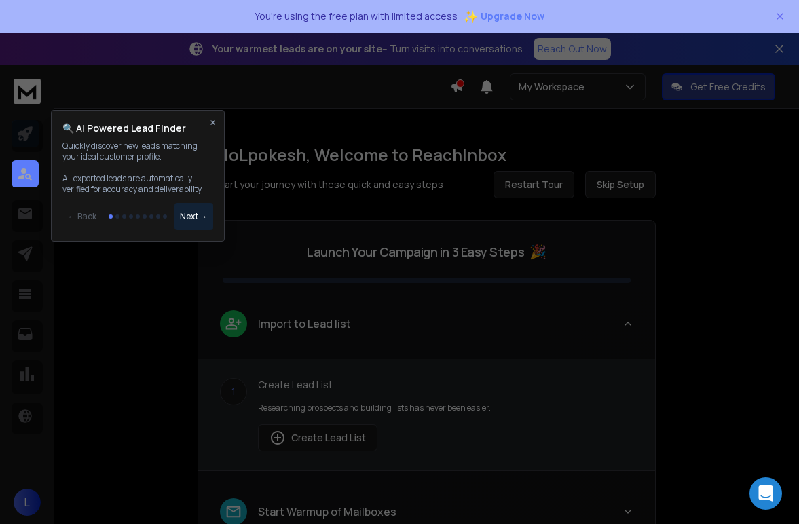
click at [195, 219] on button "Next →" at bounding box center [193, 216] width 39 height 27
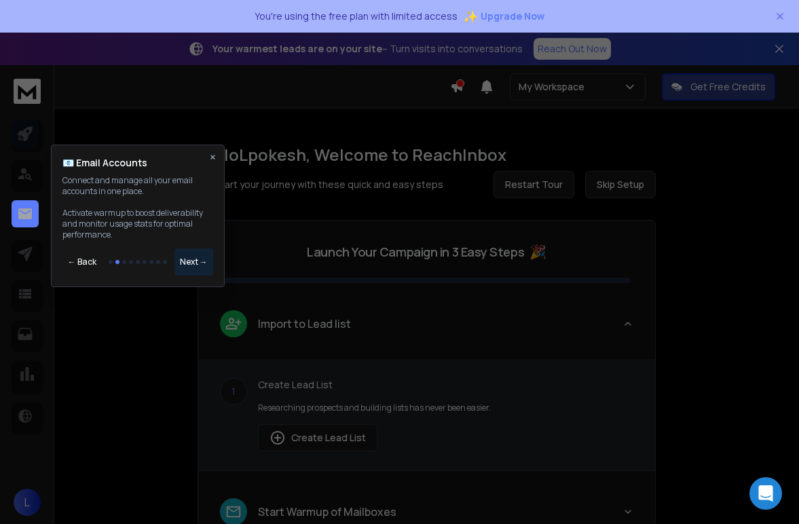
click at [187, 261] on button "Next →" at bounding box center [193, 261] width 39 height 27
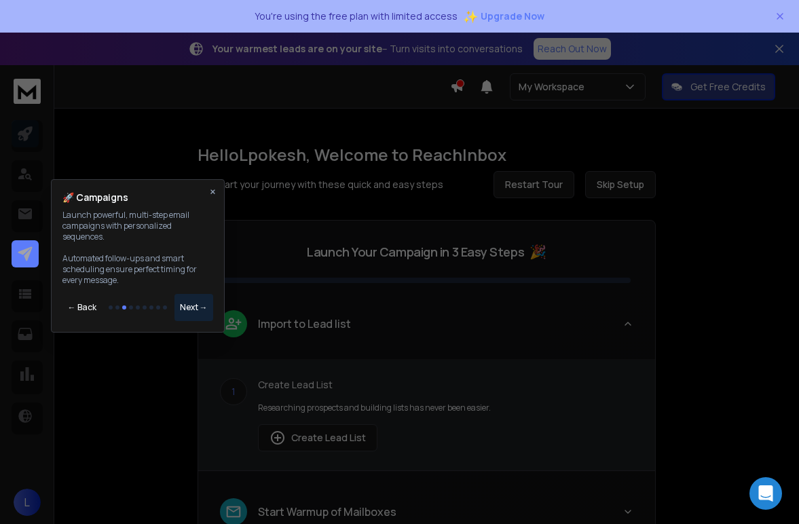
click at [183, 303] on button "Next →" at bounding box center [193, 307] width 39 height 27
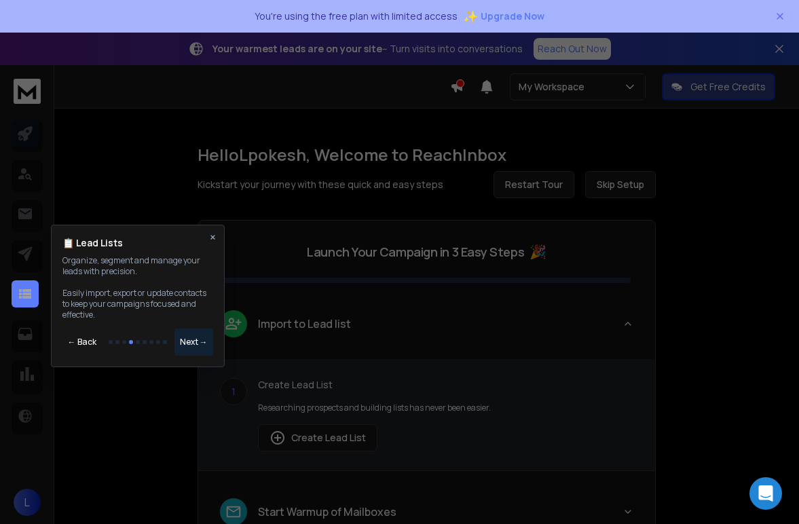
click at [180, 337] on button "Next →" at bounding box center [193, 342] width 39 height 27
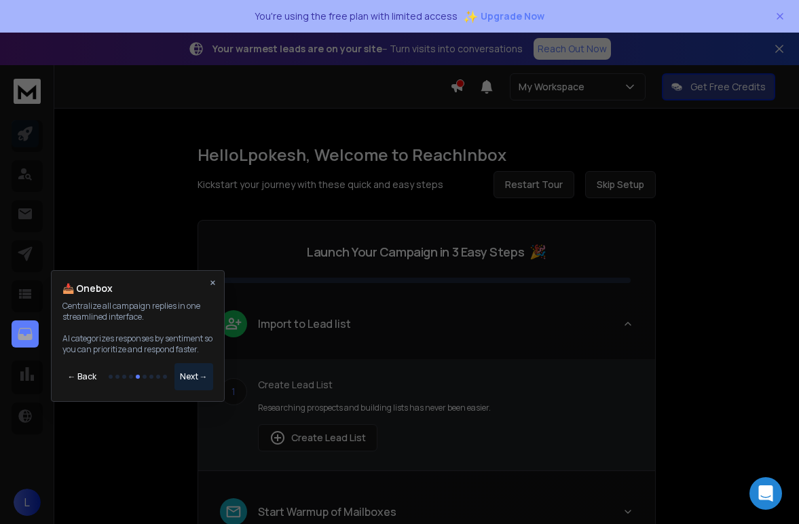
click at [188, 376] on button "Next →" at bounding box center [193, 376] width 39 height 27
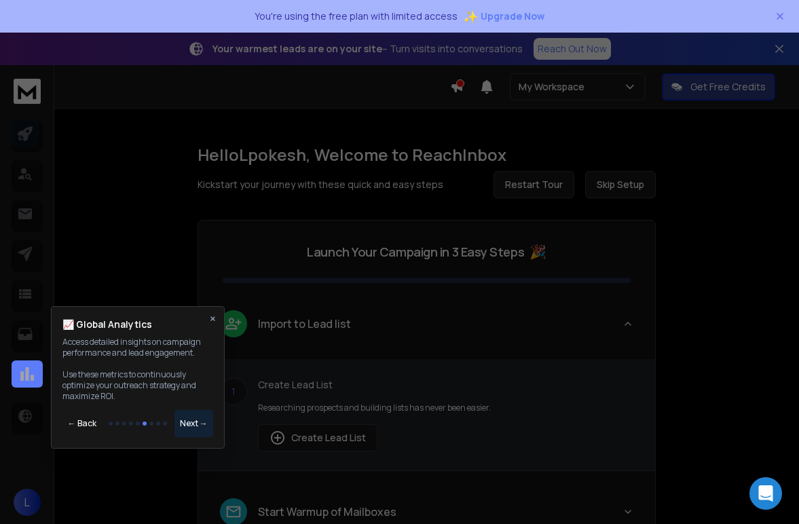
click at [189, 422] on button "Next →" at bounding box center [193, 423] width 39 height 27
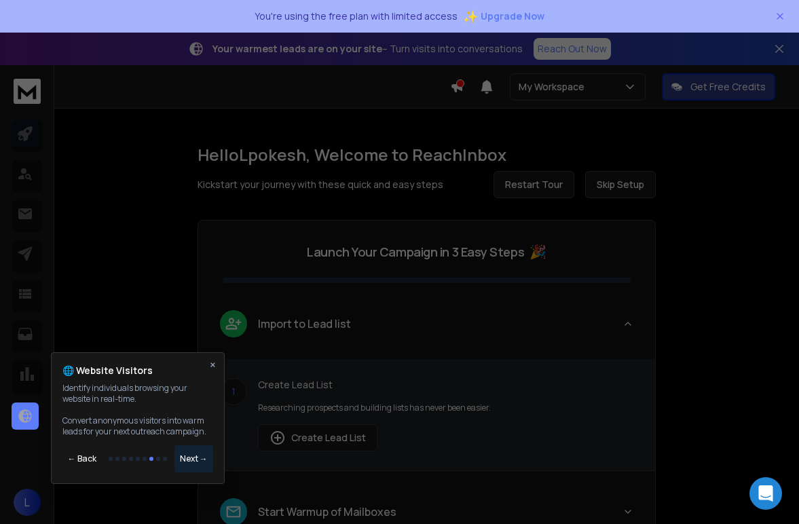
click at [185, 451] on button "Next →" at bounding box center [193, 458] width 39 height 27
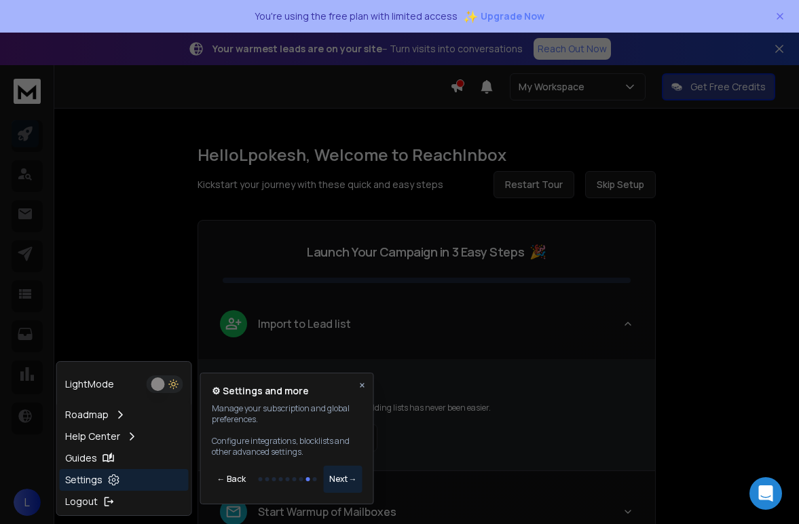
click at [335, 480] on button "Next →" at bounding box center [343, 479] width 39 height 27
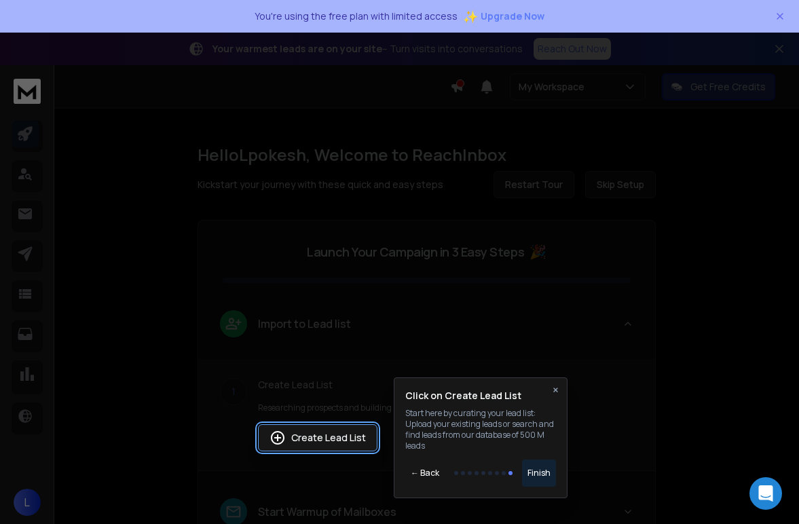
click at [534, 473] on button "Finish" at bounding box center [539, 473] width 34 height 27
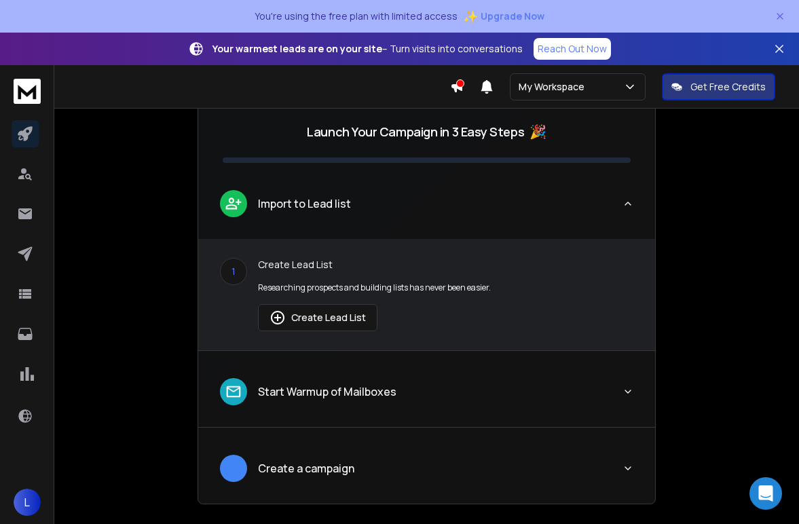
scroll to position [136, 0]
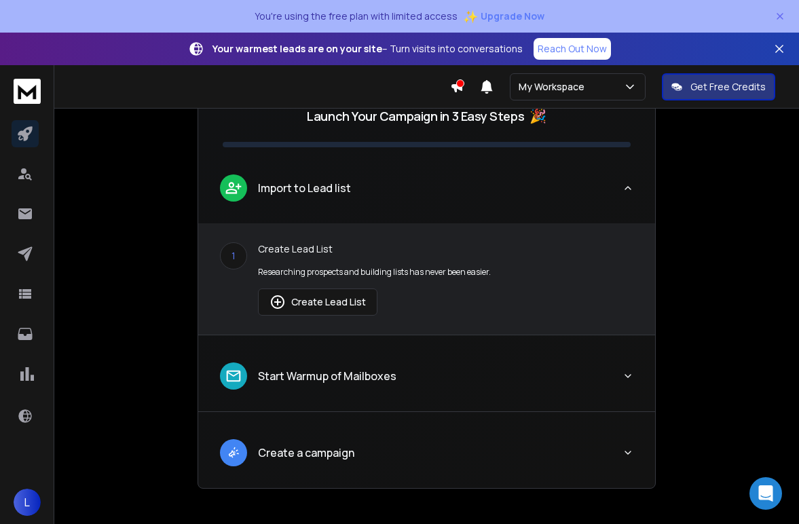
click at [569, 375] on icon "button" at bounding box center [627, 376] width 5 height 3
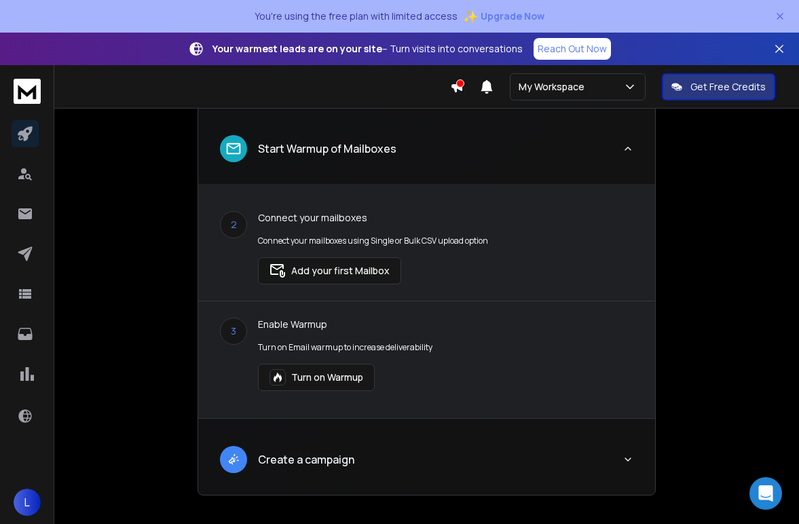
scroll to position [370, 0]
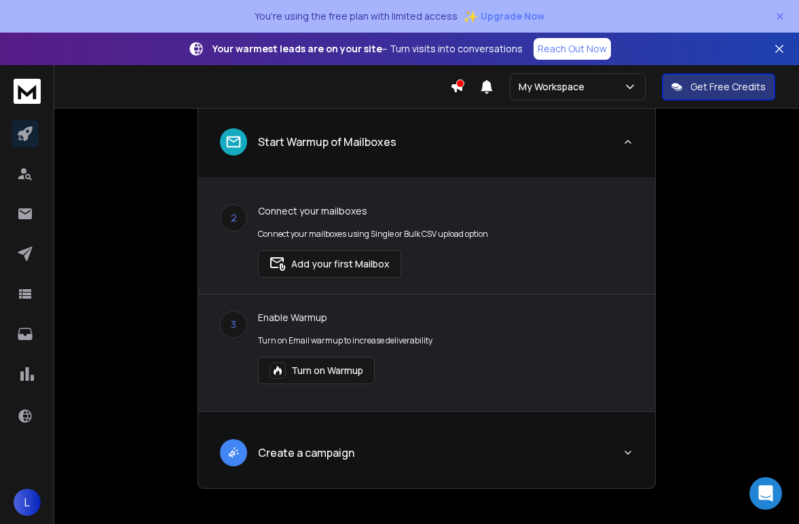
click at [569, 457] on icon "button" at bounding box center [628, 452] width 11 height 11
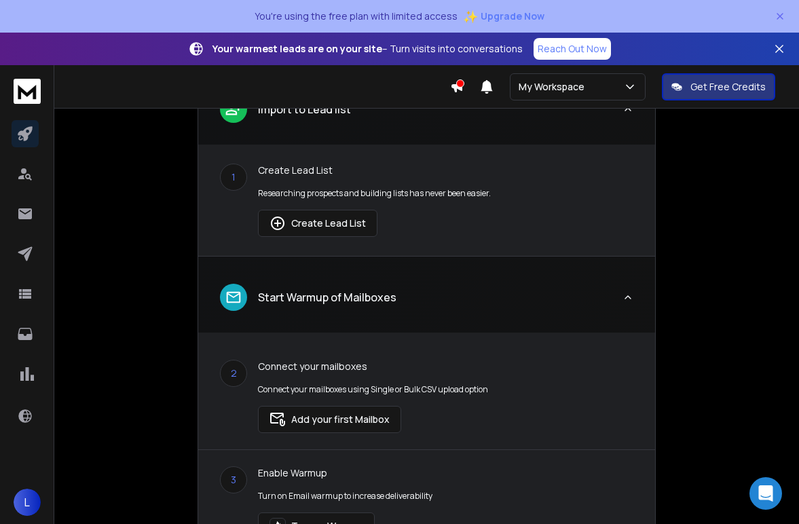
scroll to position [0, 0]
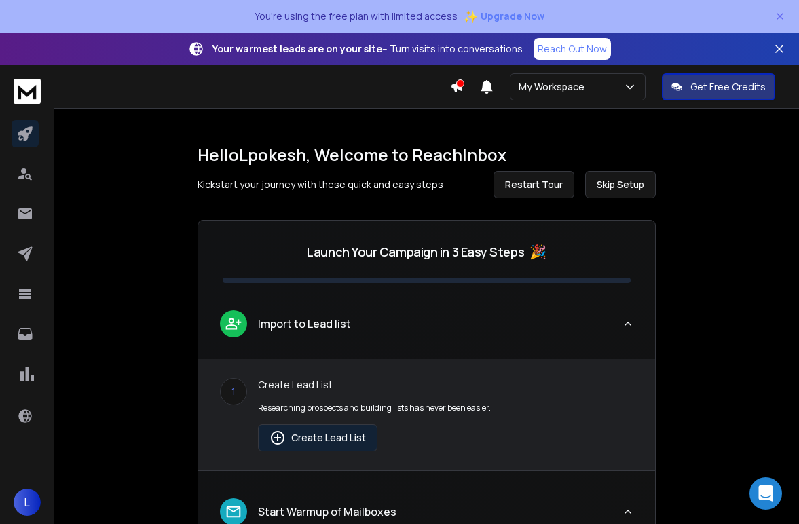
click at [303, 439] on button "Create Lead List" at bounding box center [317, 437] width 119 height 27
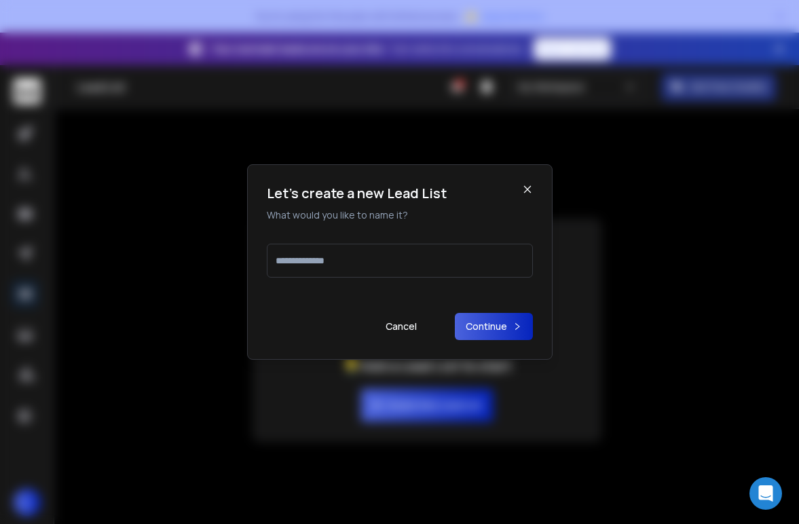
click at [393, 266] on input at bounding box center [400, 261] width 266 height 34
type input "****"
click at [522, 191] on icon at bounding box center [527, 189] width 11 height 11
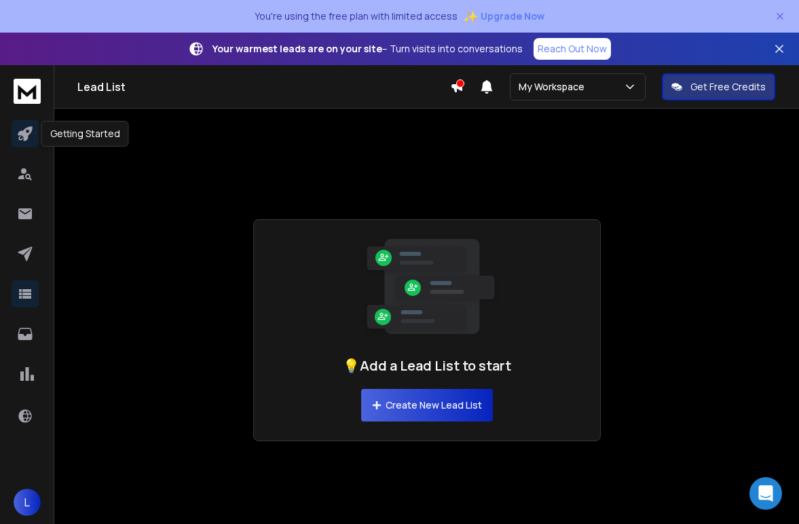
click at [27, 134] on icon at bounding box center [25, 133] width 15 height 15
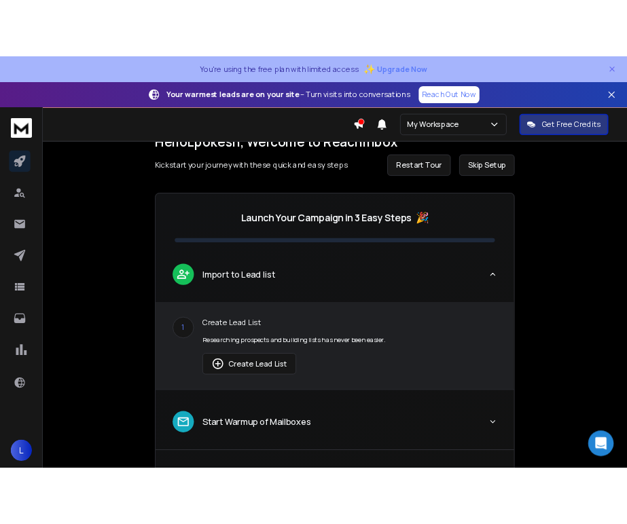
scroll to position [50, 0]
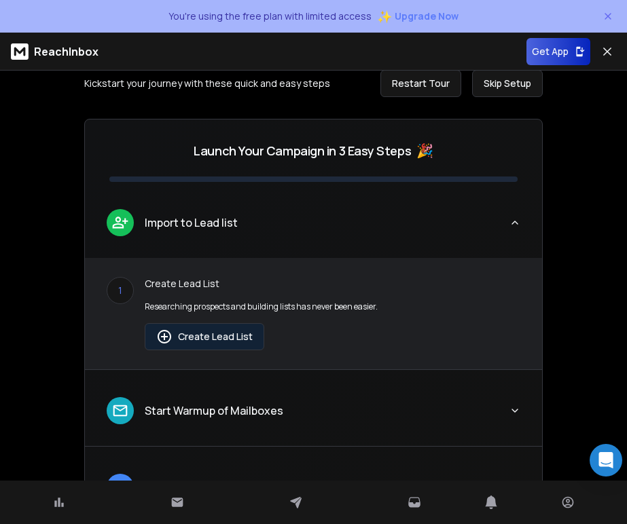
click at [225, 335] on button "Create Lead List" at bounding box center [204, 336] width 119 height 27
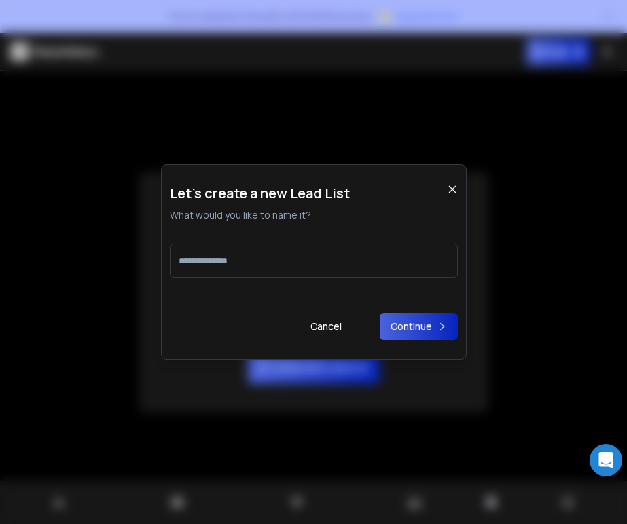
click at [452, 186] on icon at bounding box center [452, 189] width 11 height 11
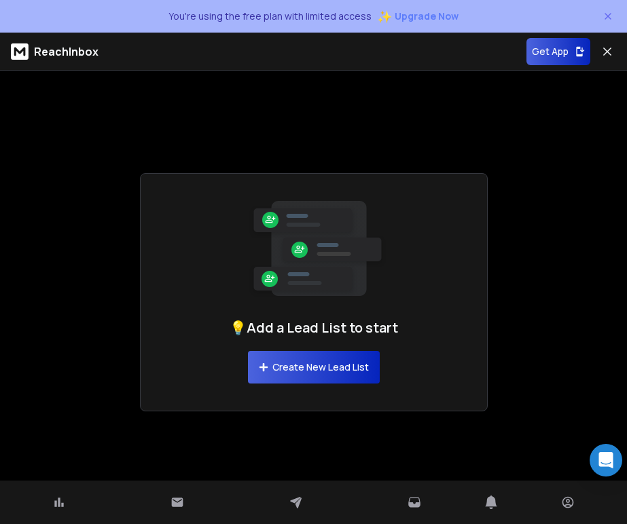
scroll to position [50, 0]
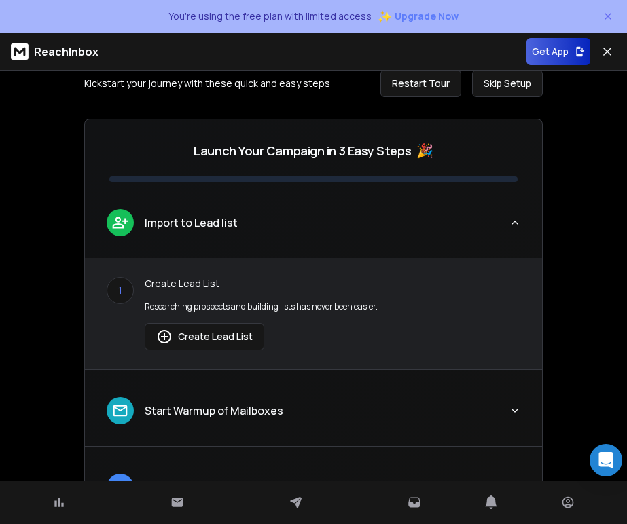
click at [511, 223] on icon "button" at bounding box center [514, 222] width 11 height 11
